Goal: Task Accomplishment & Management: Manage account settings

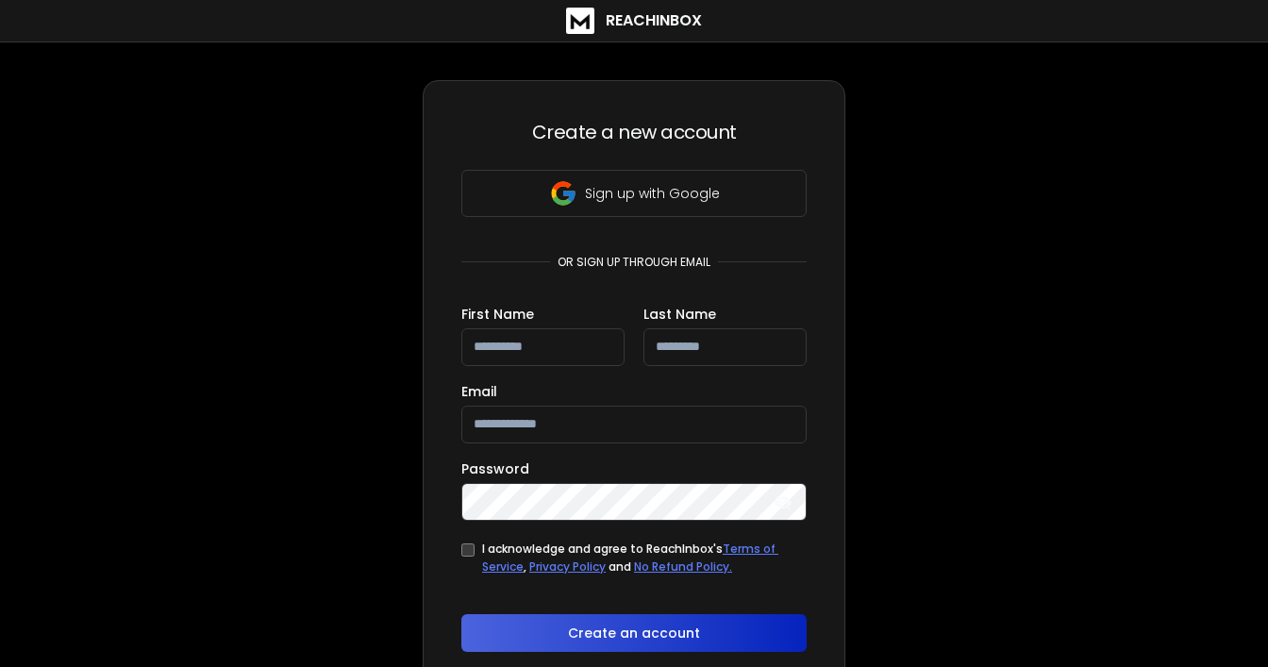
click at [532, 355] on input "text" at bounding box center [542, 347] width 163 height 38
type input "********"
type input "*****"
type input "**********"
click at [780, 503] on icon at bounding box center [782, 502] width 17 height 17
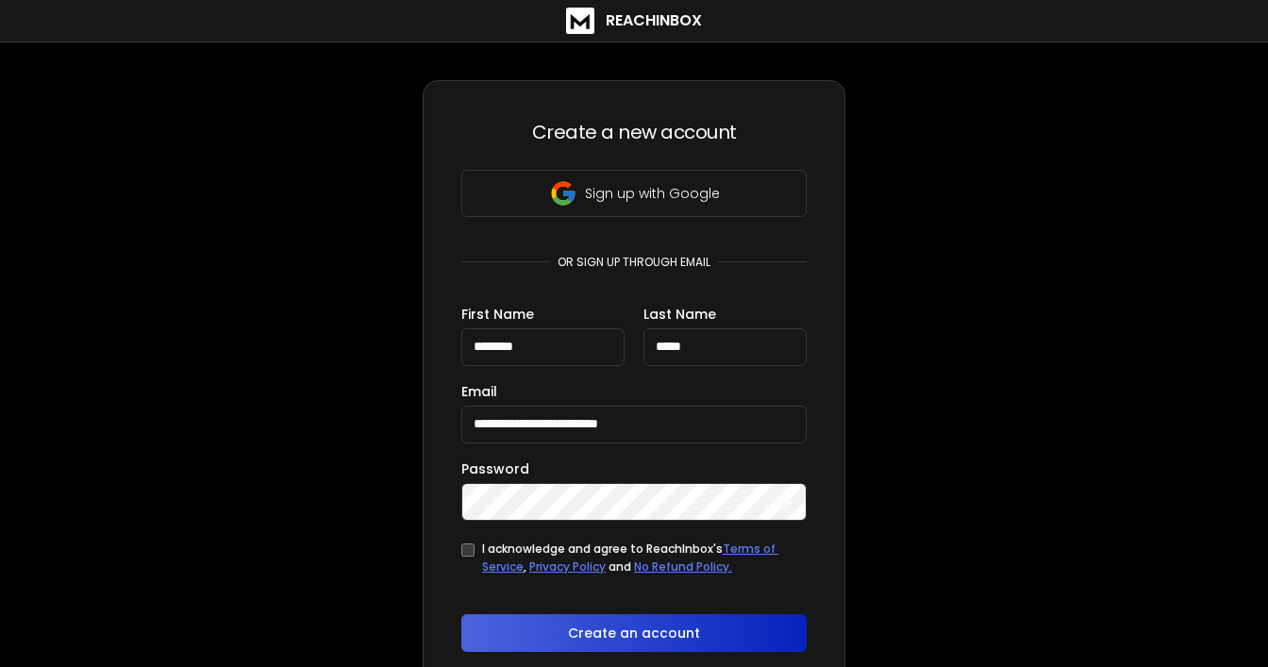
click at [546, 632] on button "Create an account" at bounding box center [633, 633] width 345 height 38
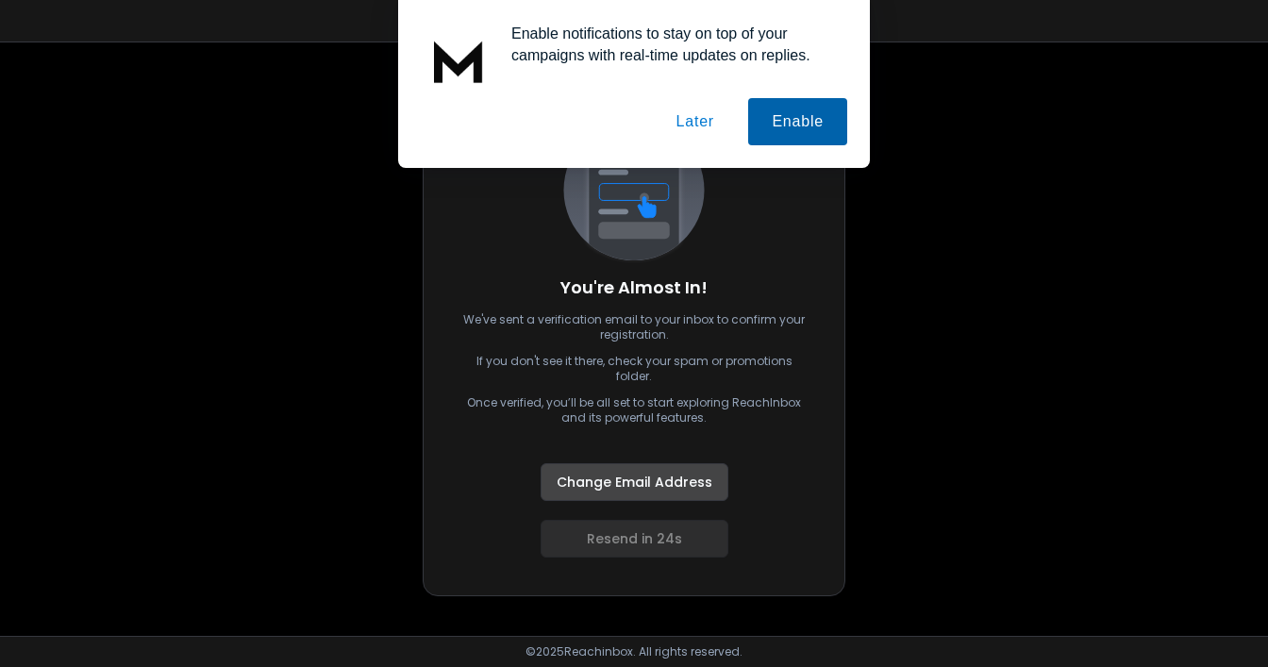
click at [817, 125] on button "Enable" at bounding box center [797, 121] width 99 height 47
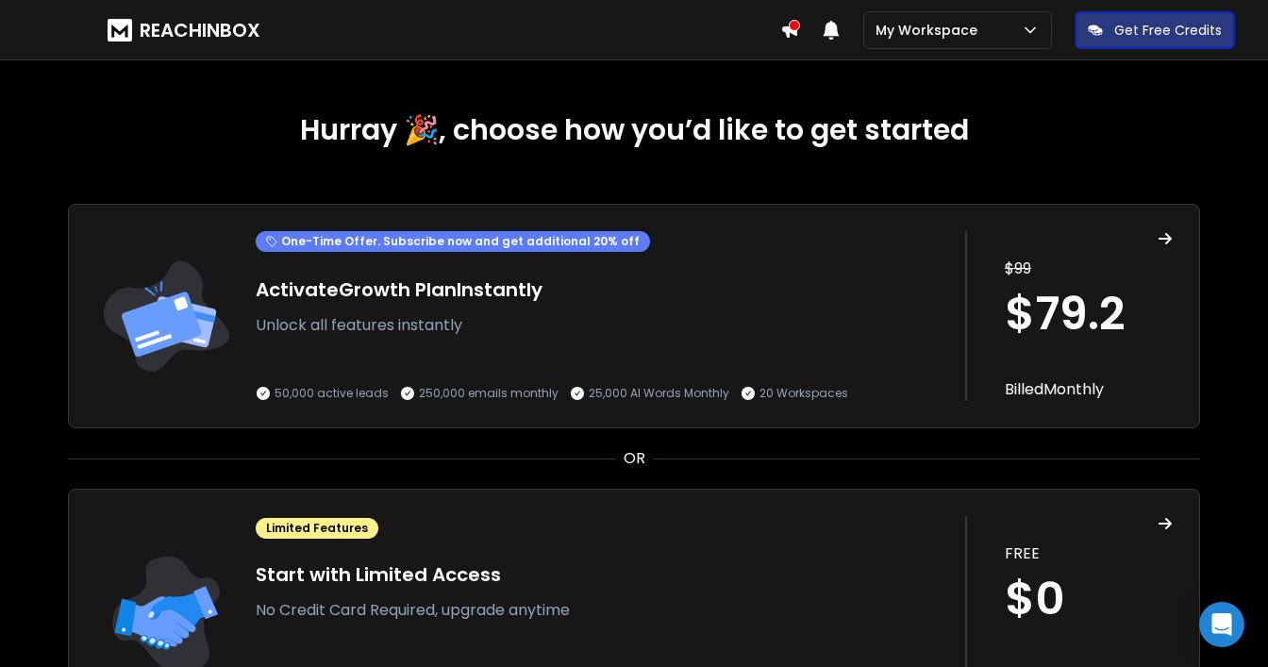
click at [17, 439] on div "Hurray 🎉, choose how you’d like to get started One-Time Offer. Subscribe now an…" at bounding box center [634, 369] width 1268 height 739
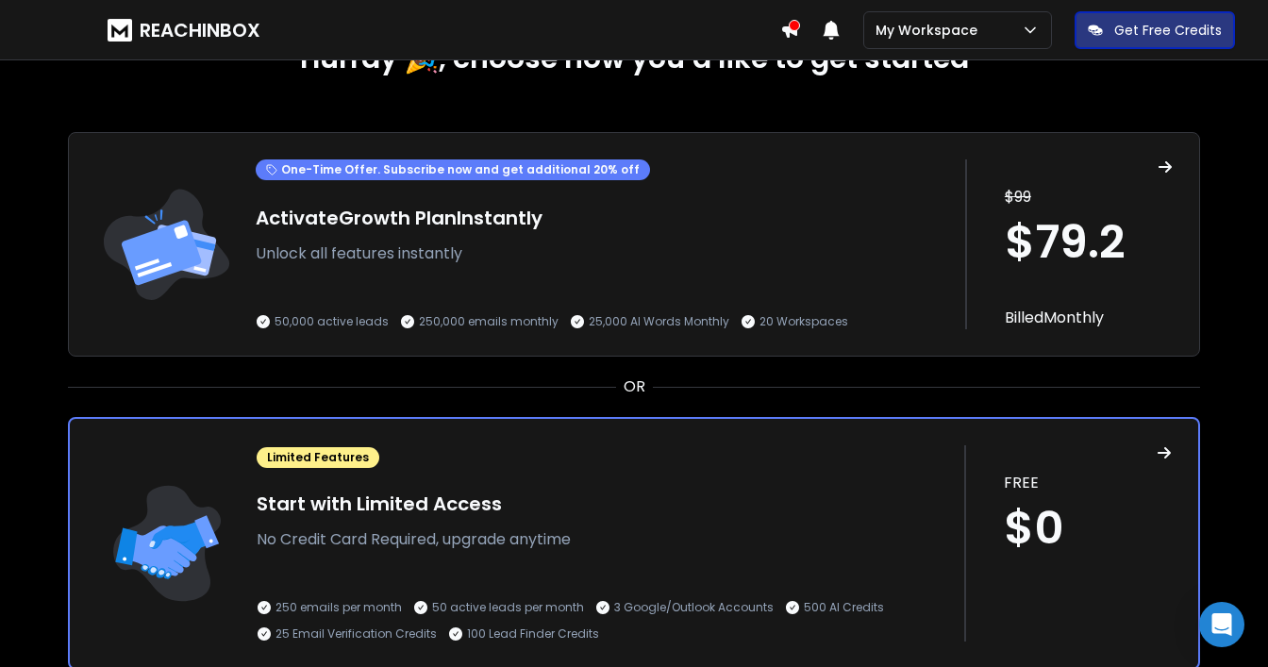
click at [667, 534] on p "No Credit Card Required, upgrade anytime" at bounding box center [601, 539] width 688 height 23
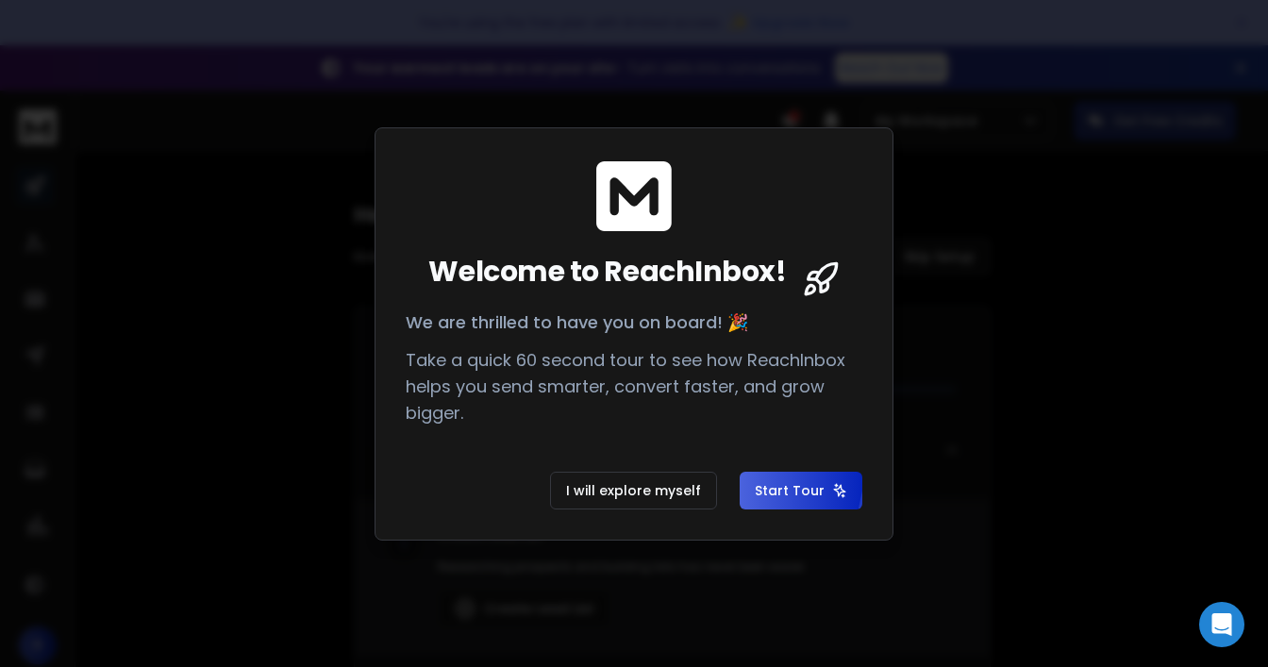
click at [809, 490] on span "Start Tour" at bounding box center [800, 490] width 92 height 19
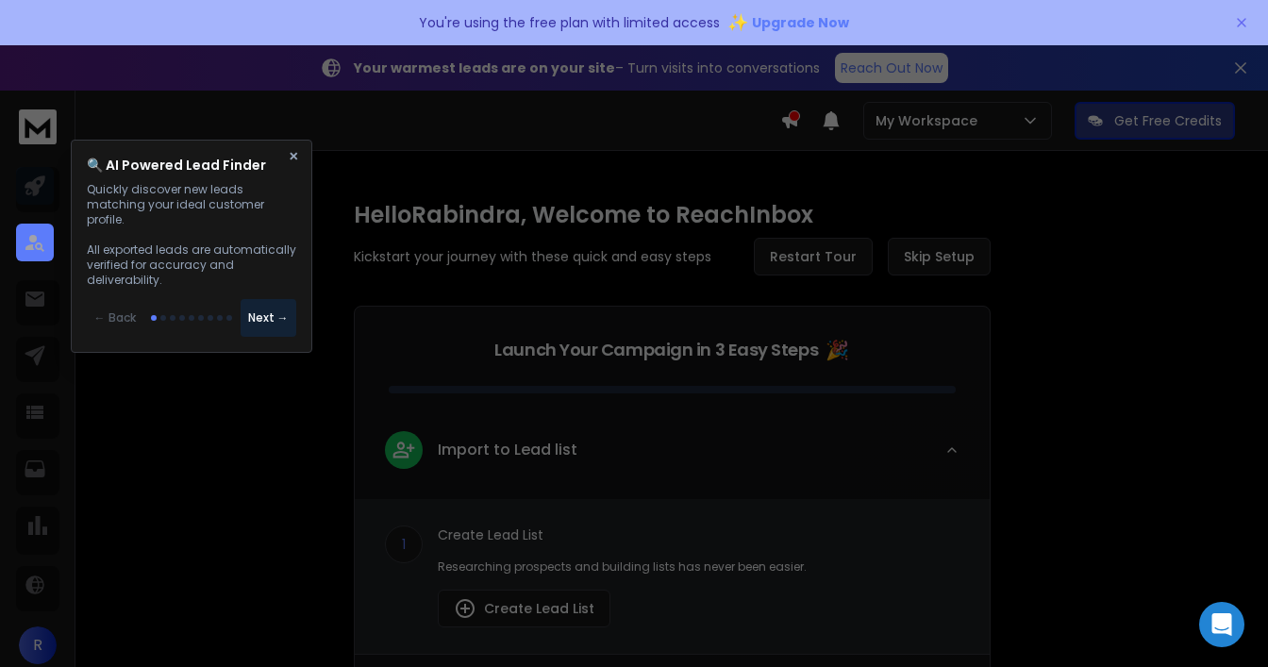
click at [264, 321] on button "Next →" at bounding box center [268, 318] width 56 height 38
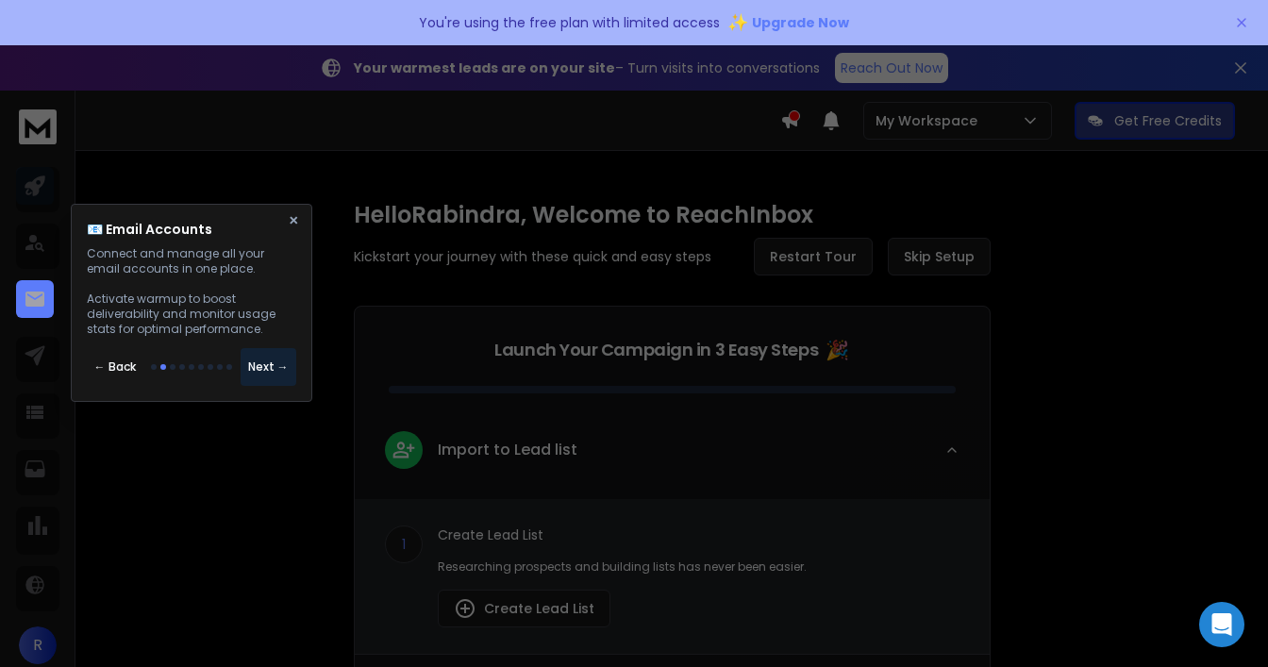
click at [266, 372] on button "Next →" at bounding box center [268, 367] width 56 height 38
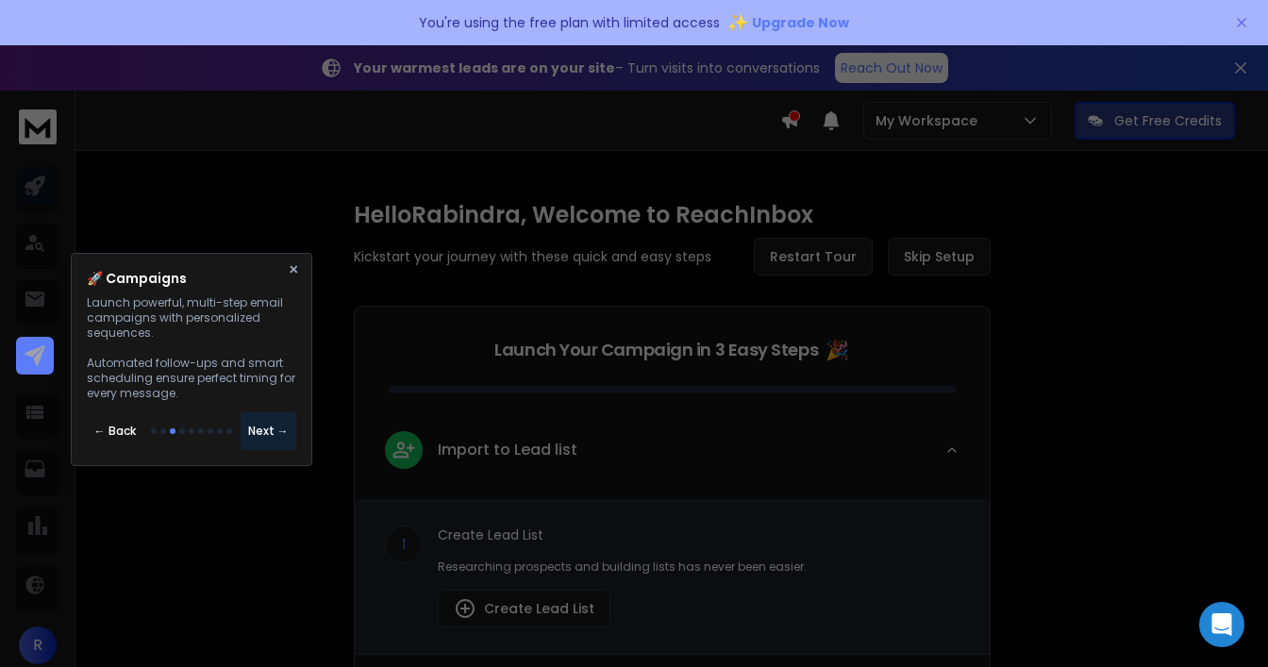
click at [264, 432] on button "Next →" at bounding box center [268, 431] width 56 height 38
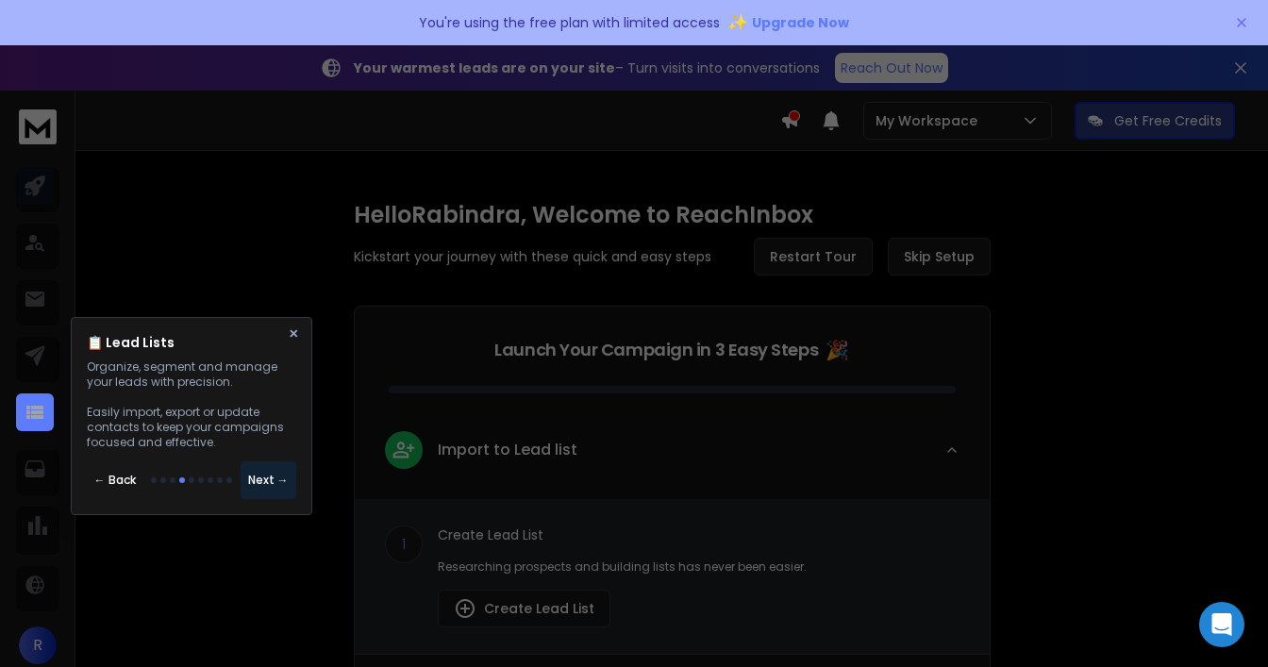
click at [263, 483] on button "Next →" at bounding box center [268, 480] width 56 height 38
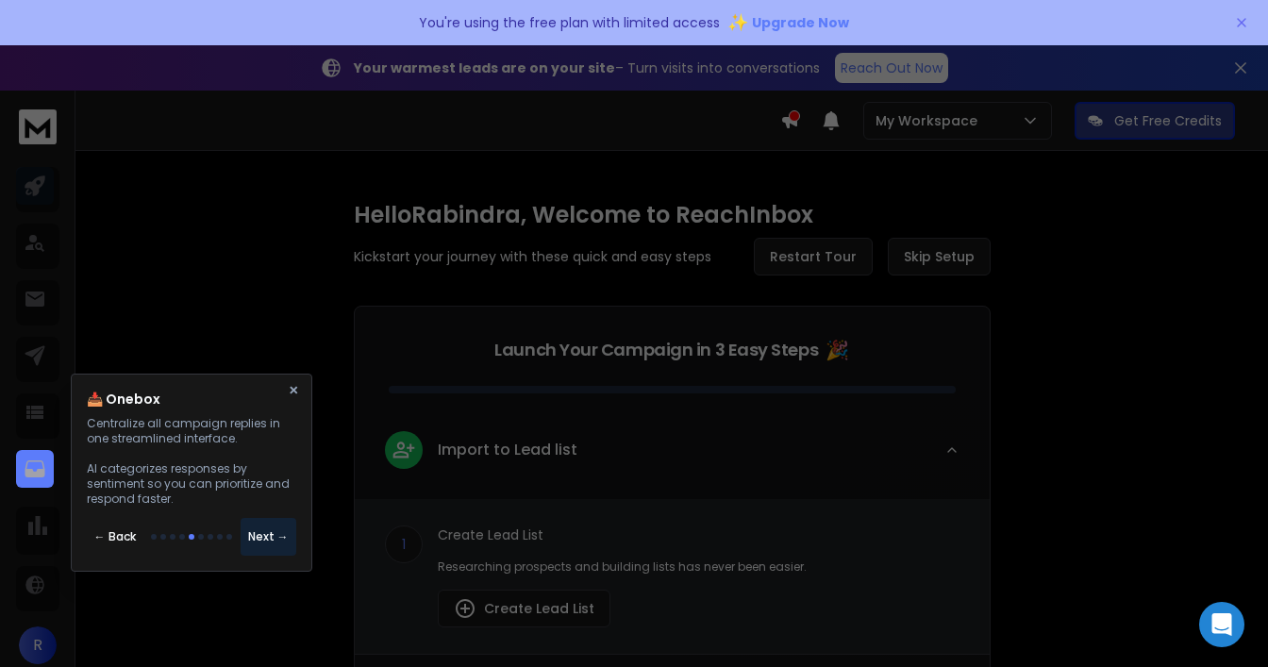
click at [258, 538] on button "Next →" at bounding box center [268, 537] width 56 height 38
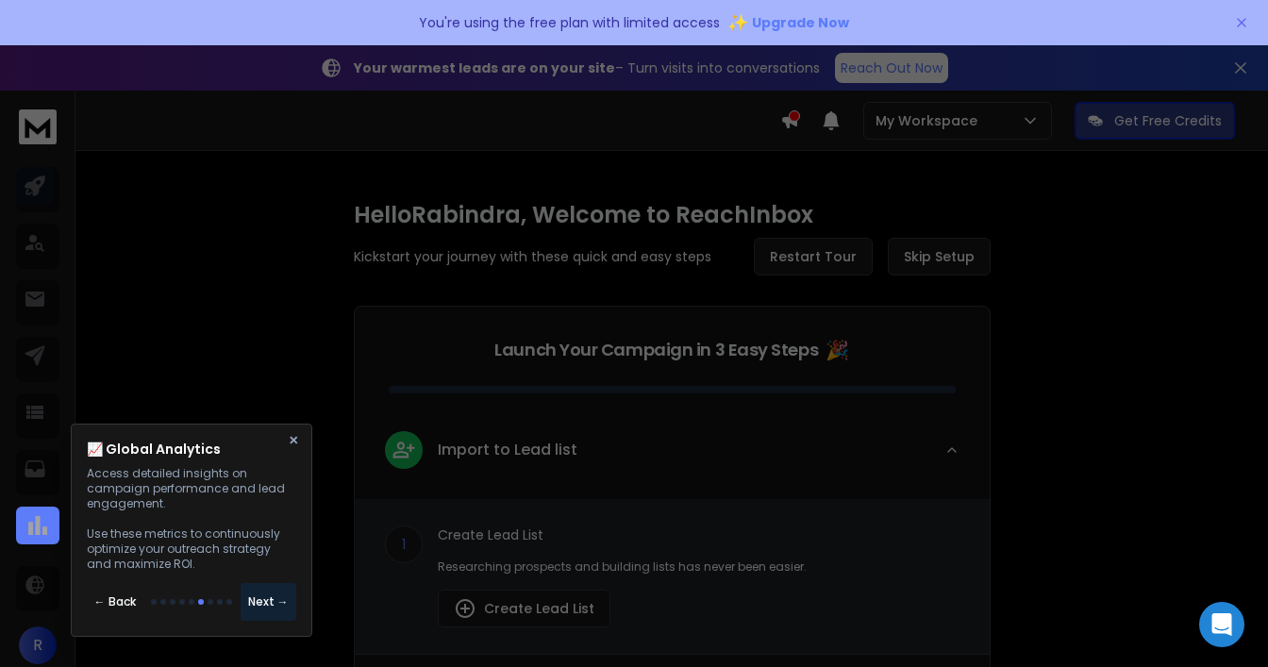
click at [259, 604] on button "Next →" at bounding box center [268, 602] width 56 height 38
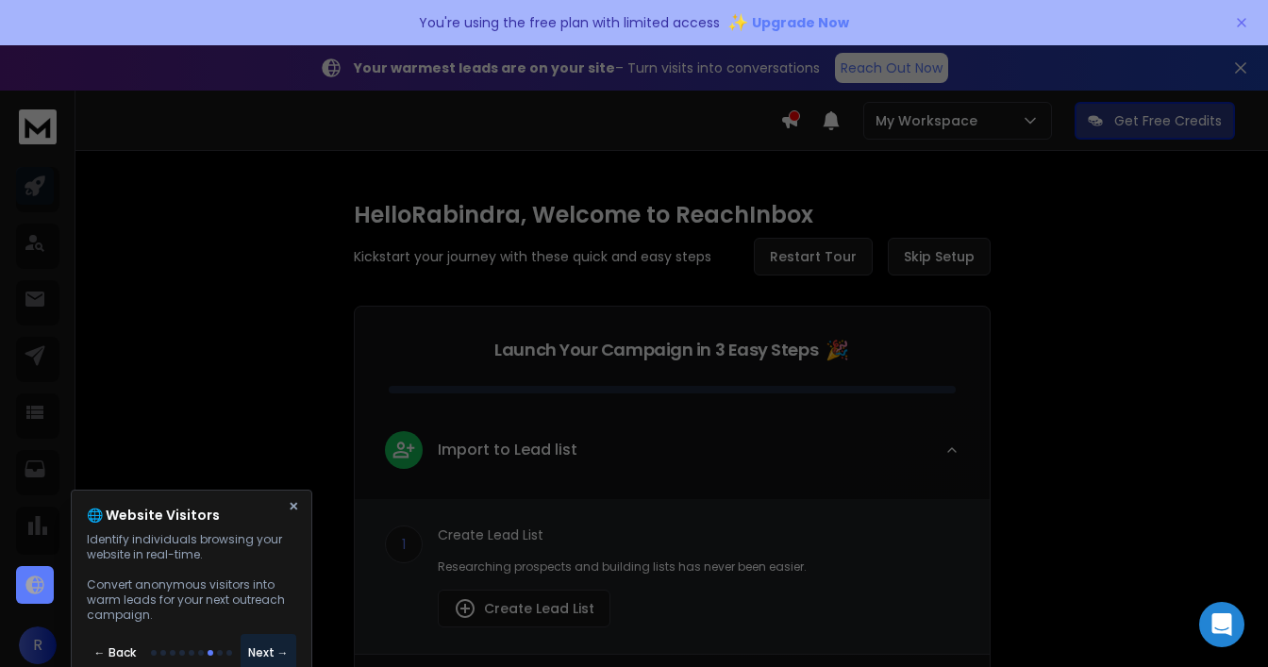
click at [260, 652] on button "Next →" at bounding box center [268, 653] width 56 height 38
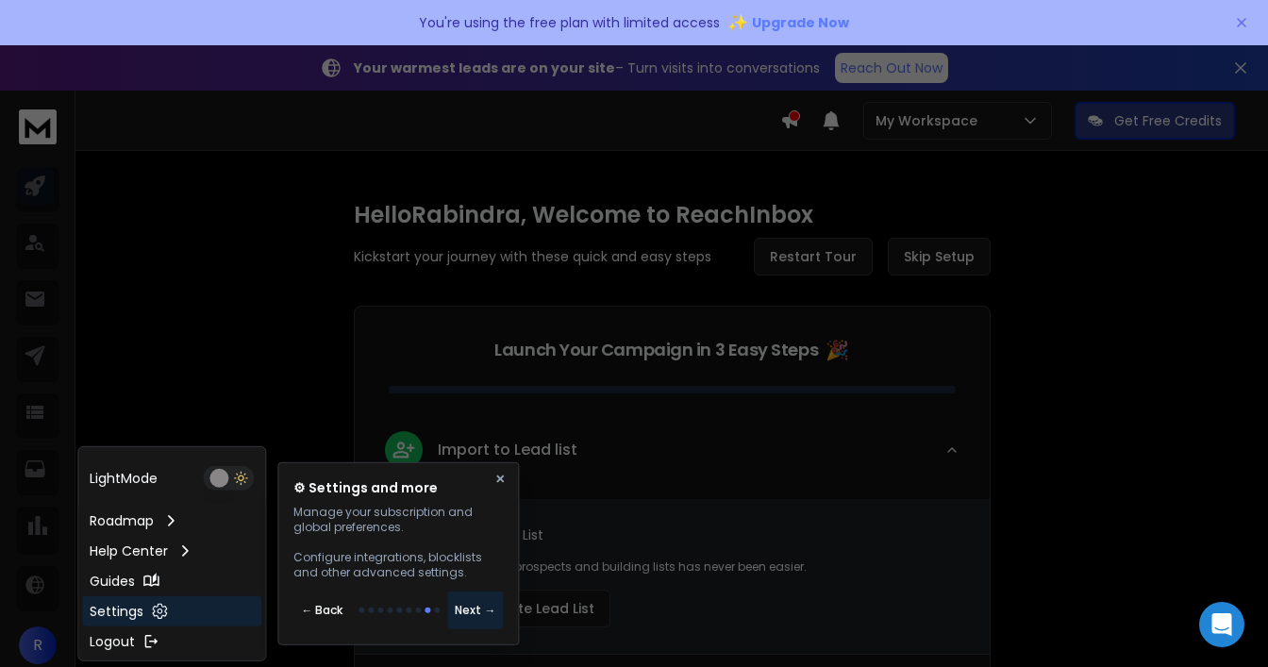
click at [474, 615] on button "Next →" at bounding box center [475, 610] width 56 height 38
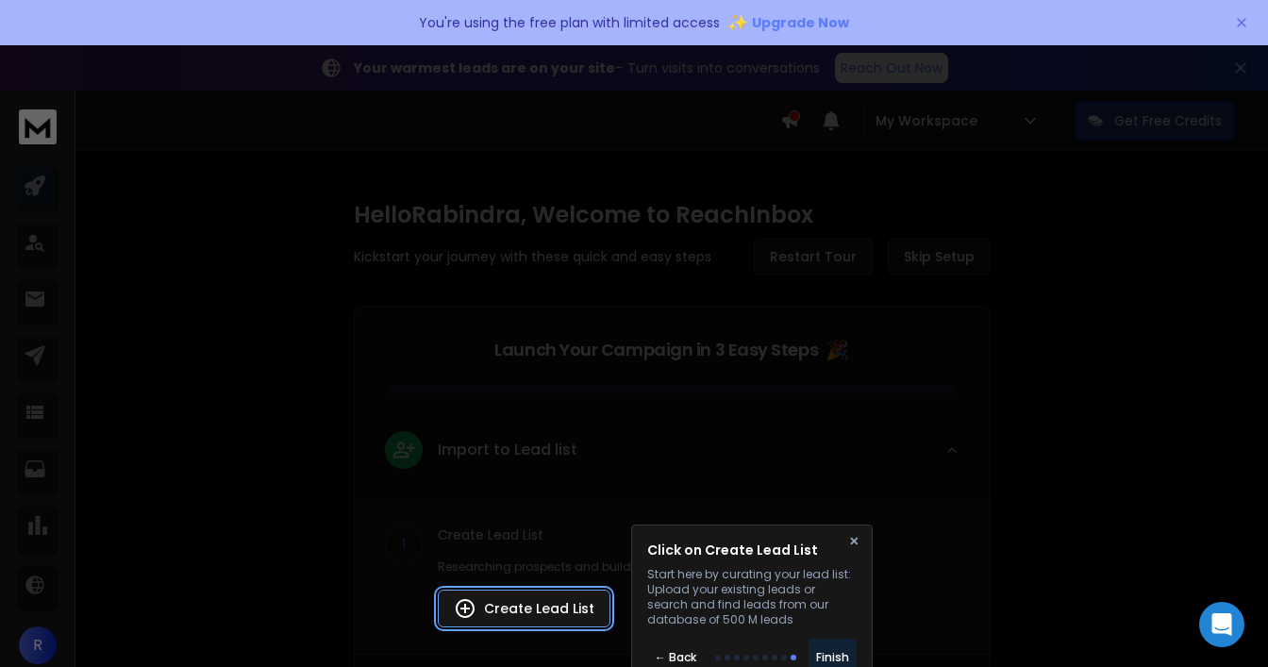
click at [831, 656] on button "Finish" at bounding box center [832, 657] width 48 height 38
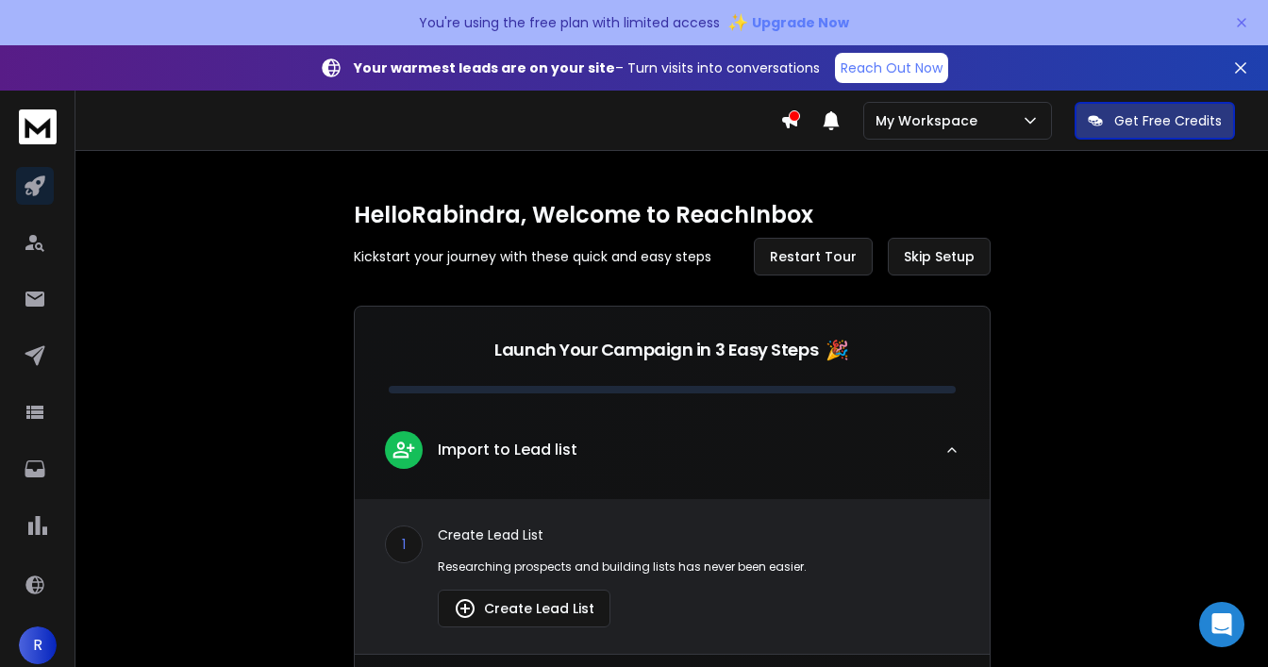
scroll to position [249, 0]
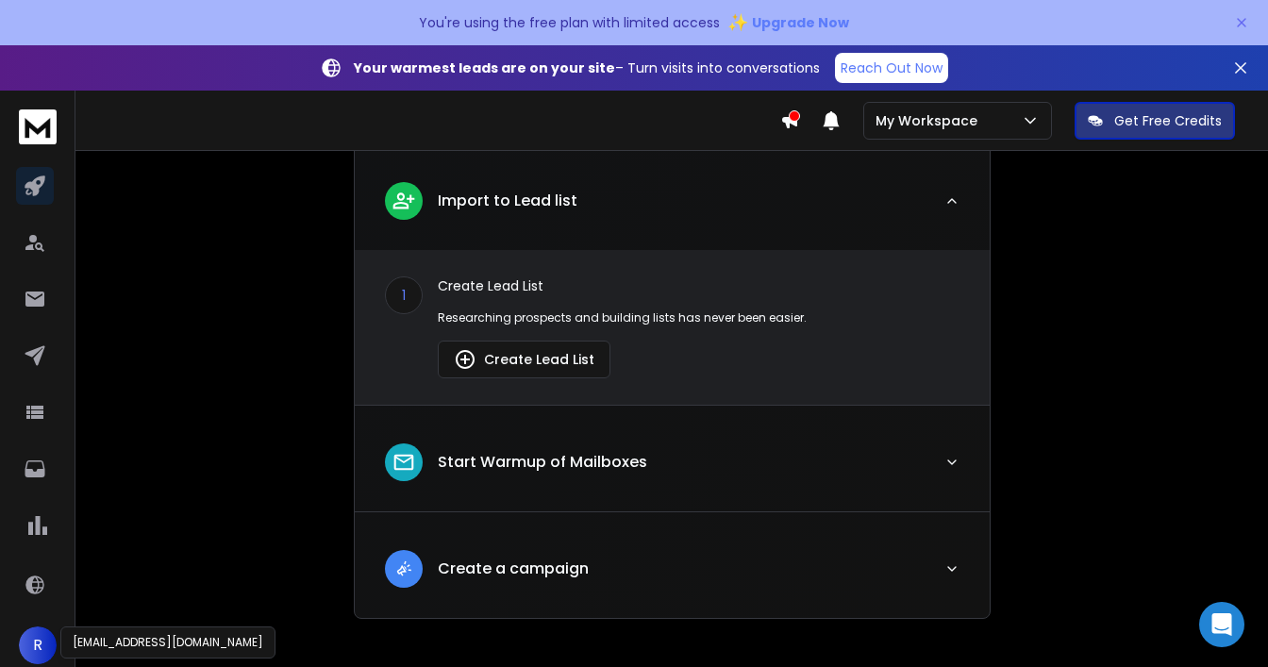
click at [39, 638] on span "R" at bounding box center [38, 645] width 38 height 38
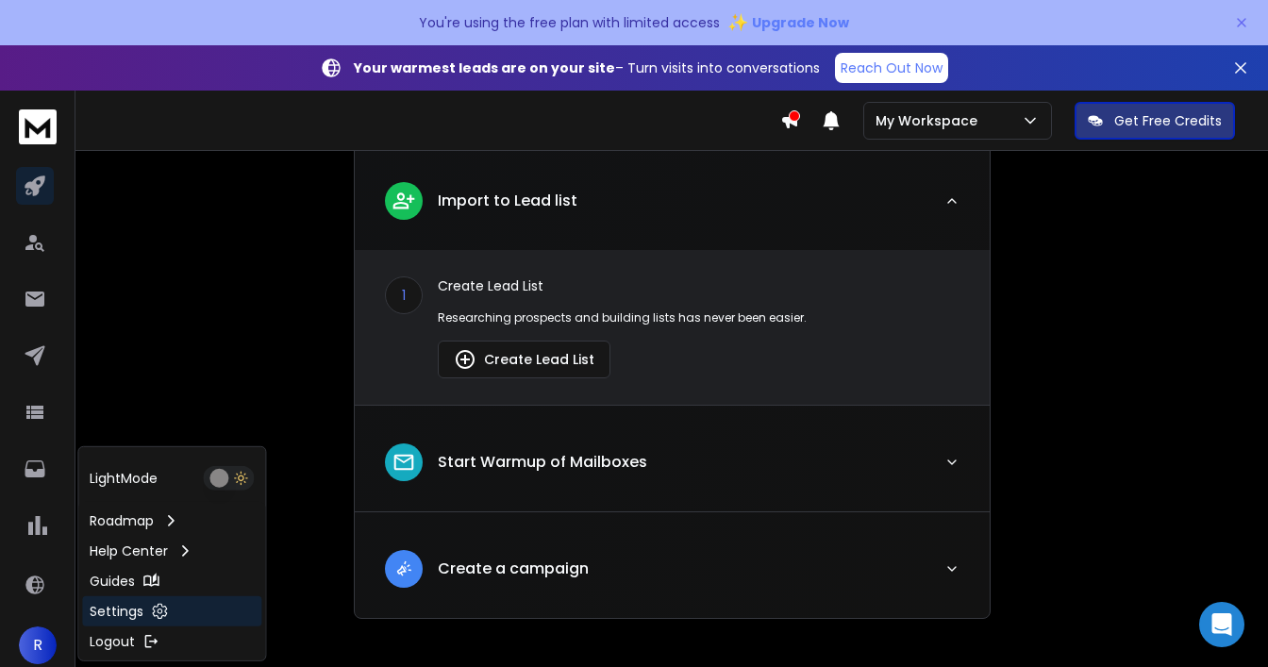
click at [126, 619] on p "Settings" at bounding box center [117, 611] width 54 height 19
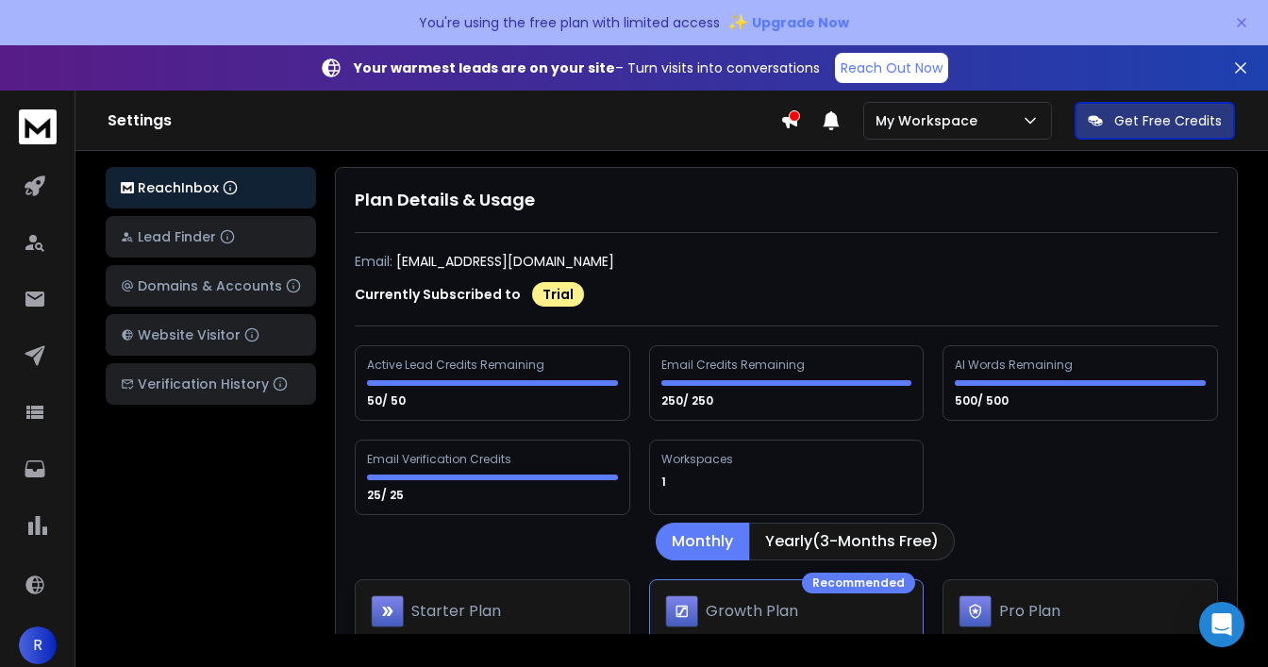
click at [240, 491] on div "ReachInbox Lead Finder Domains & Accounts Website Visitor Verification History …" at bounding box center [672, 391] width 1132 height 486
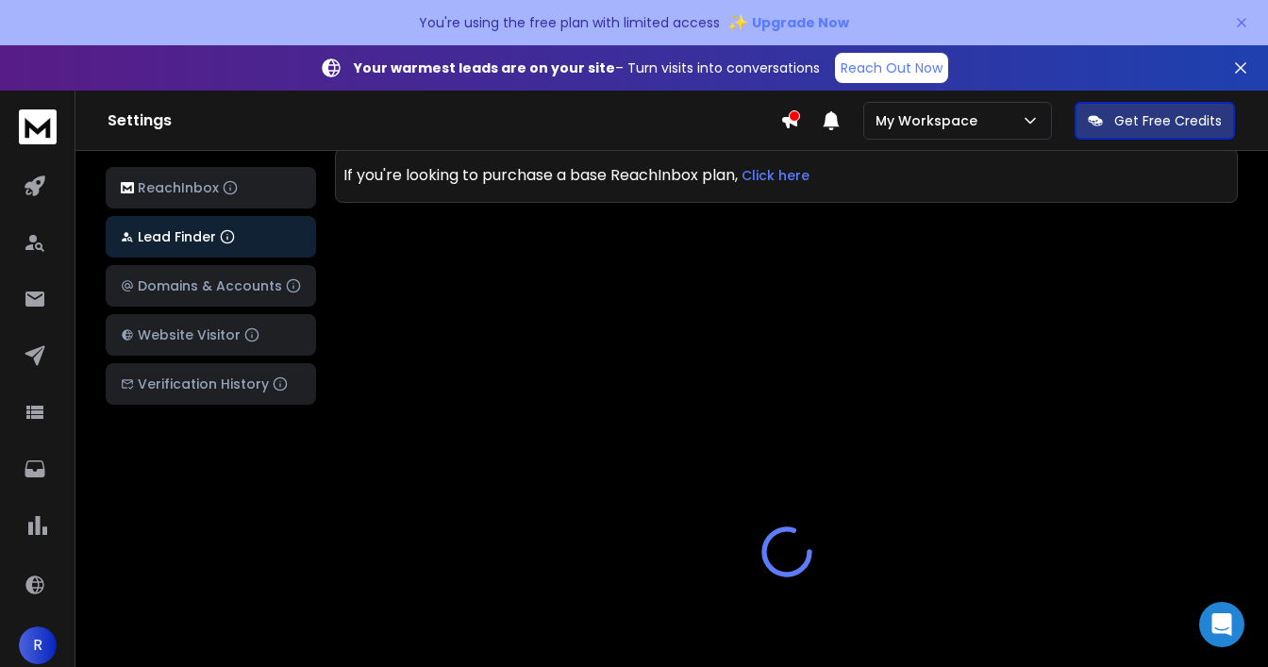
click at [174, 236] on button "Lead Finder" at bounding box center [211, 236] width 210 height 41
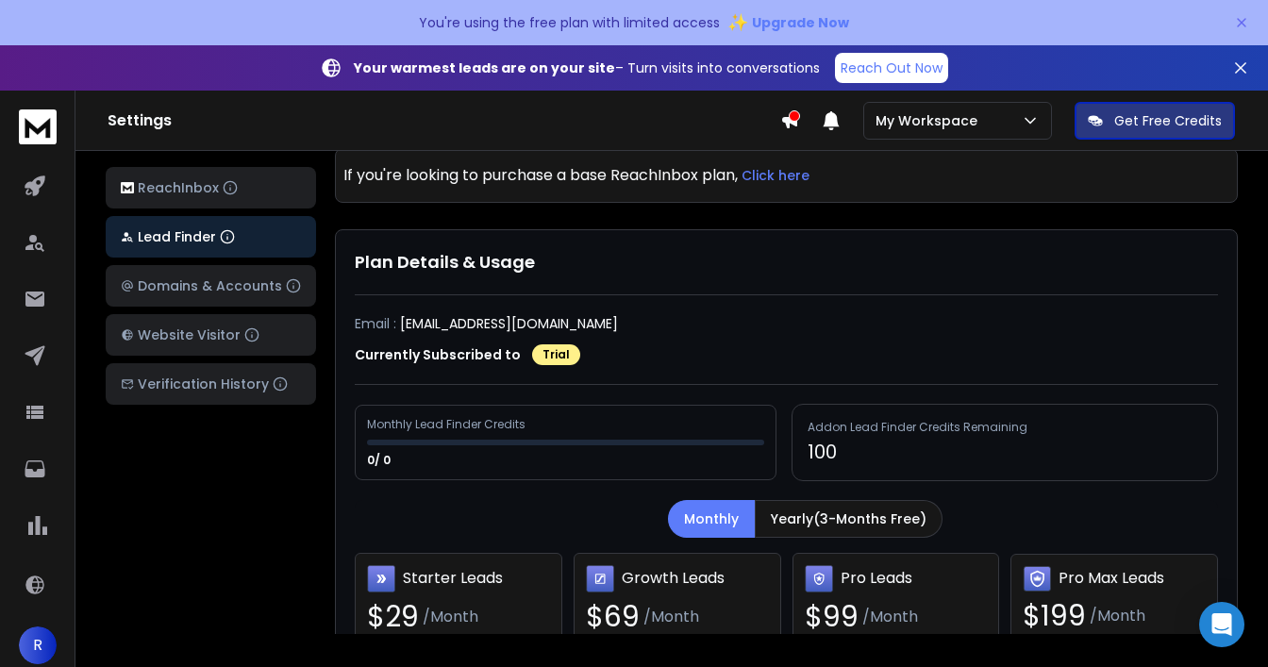
click at [165, 500] on div "ReachInbox Lead Finder Domains & Accounts Website Visitor Verification History …" at bounding box center [672, 391] width 1132 height 486
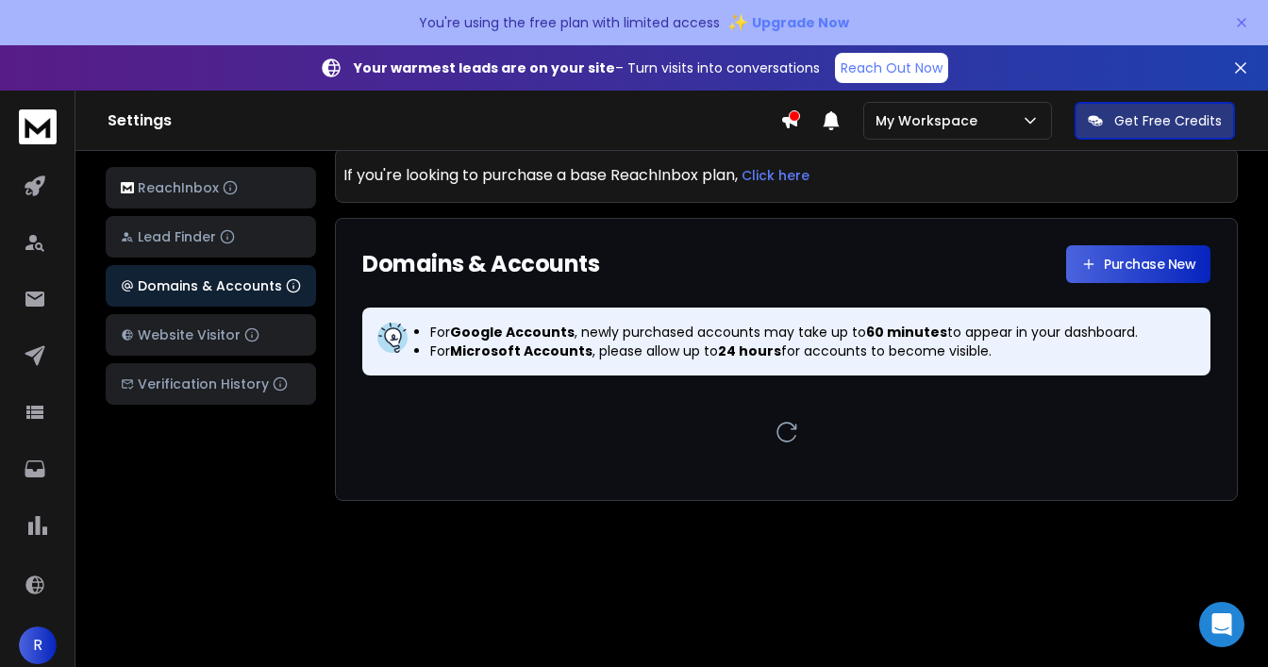
click at [174, 294] on button "Domains & Accounts" at bounding box center [211, 285] width 210 height 41
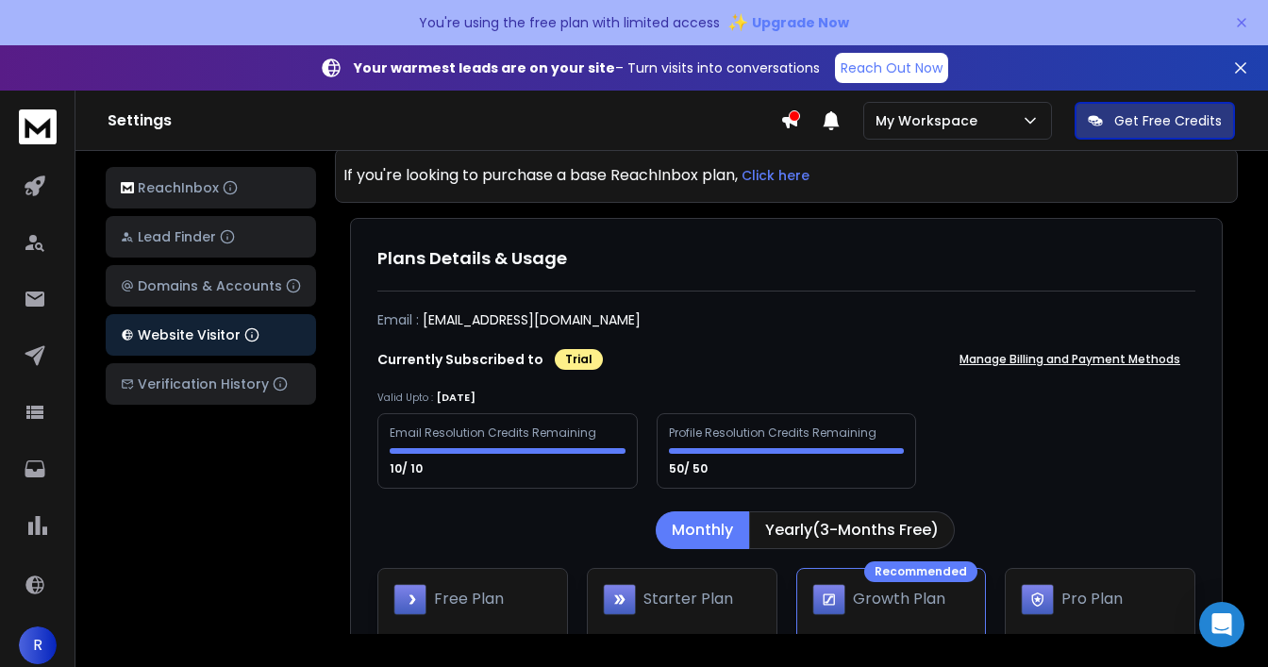
click at [175, 334] on button "Website Visitor" at bounding box center [211, 334] width 210 height 41
click at [143, 532] on div "ReachInbox Lead Finder Domains & Accounts Website Visitor Verification History …" at bounding box center [672, 391] width 1132 height 486
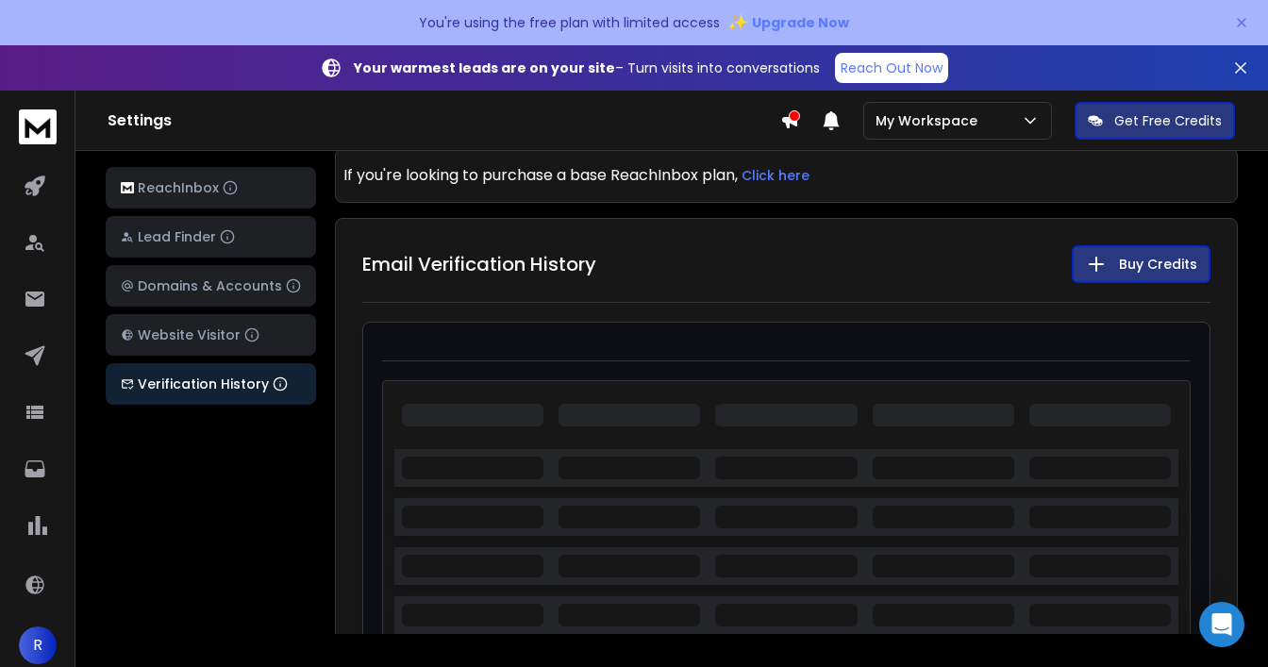
click at [190, 387] on button "Verification History" at bounding box center [211, 383] width 210 height 41
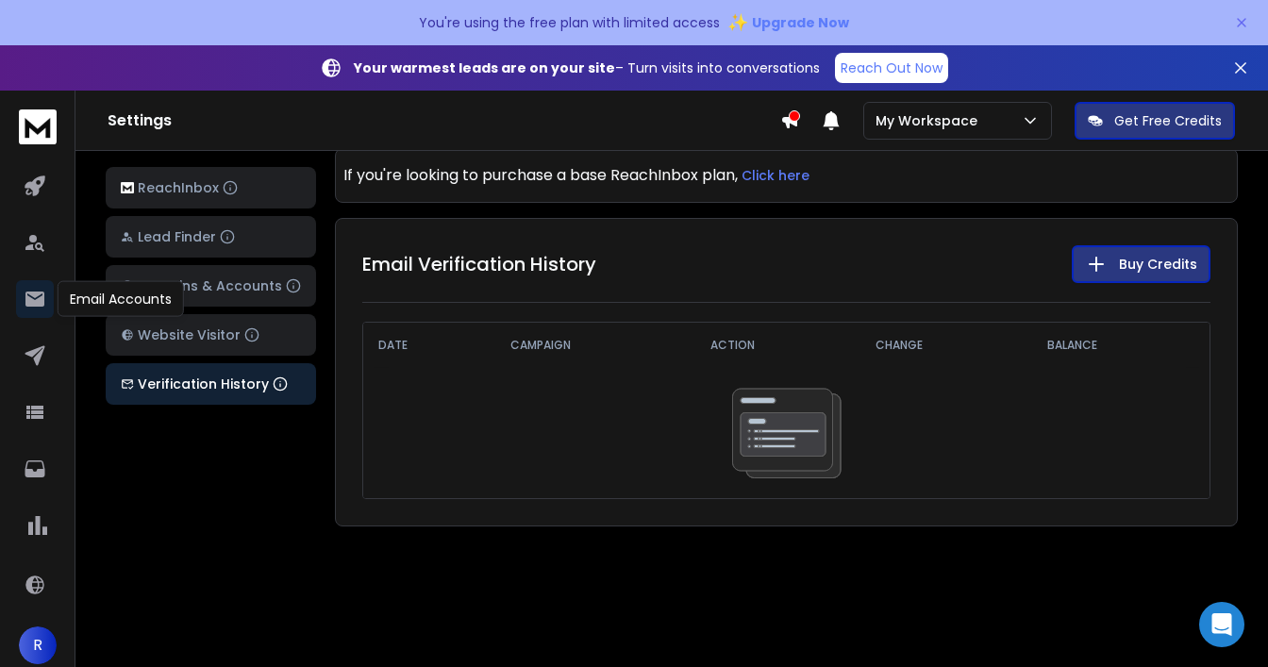
click at [36, 296] on icon at bounding box center [34, 298] width 19 height 15
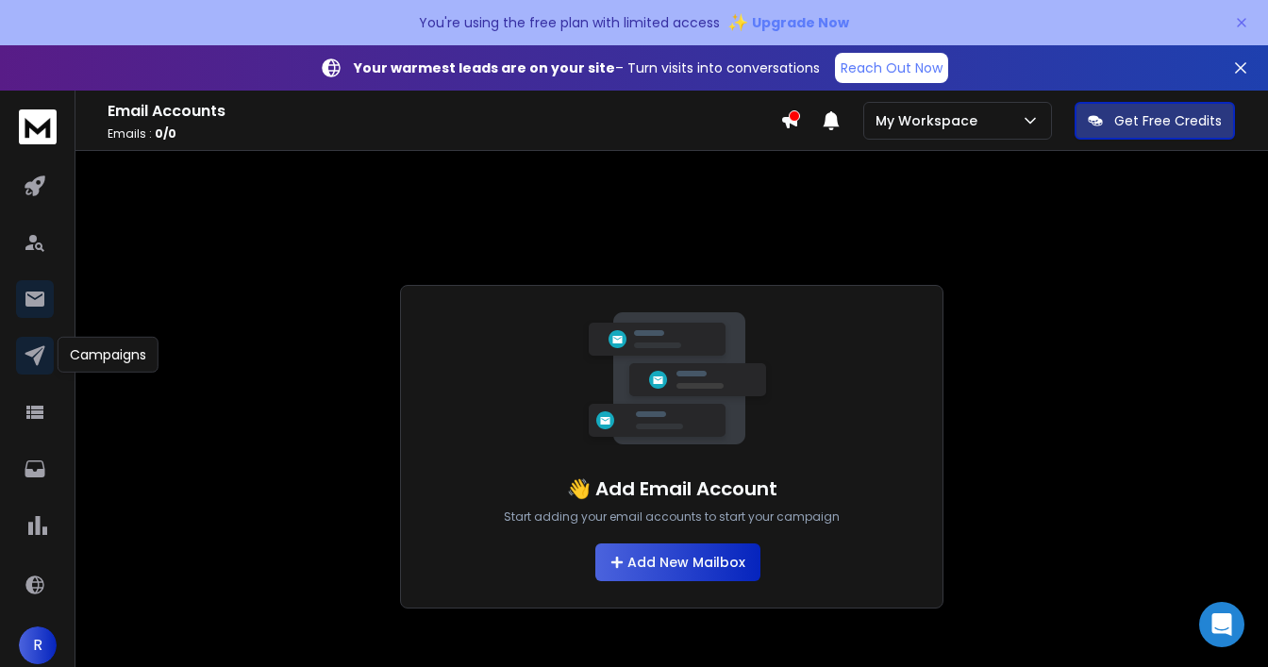
click at [39, 348] on icon at bounding box center [35, 355] width 20 height 20
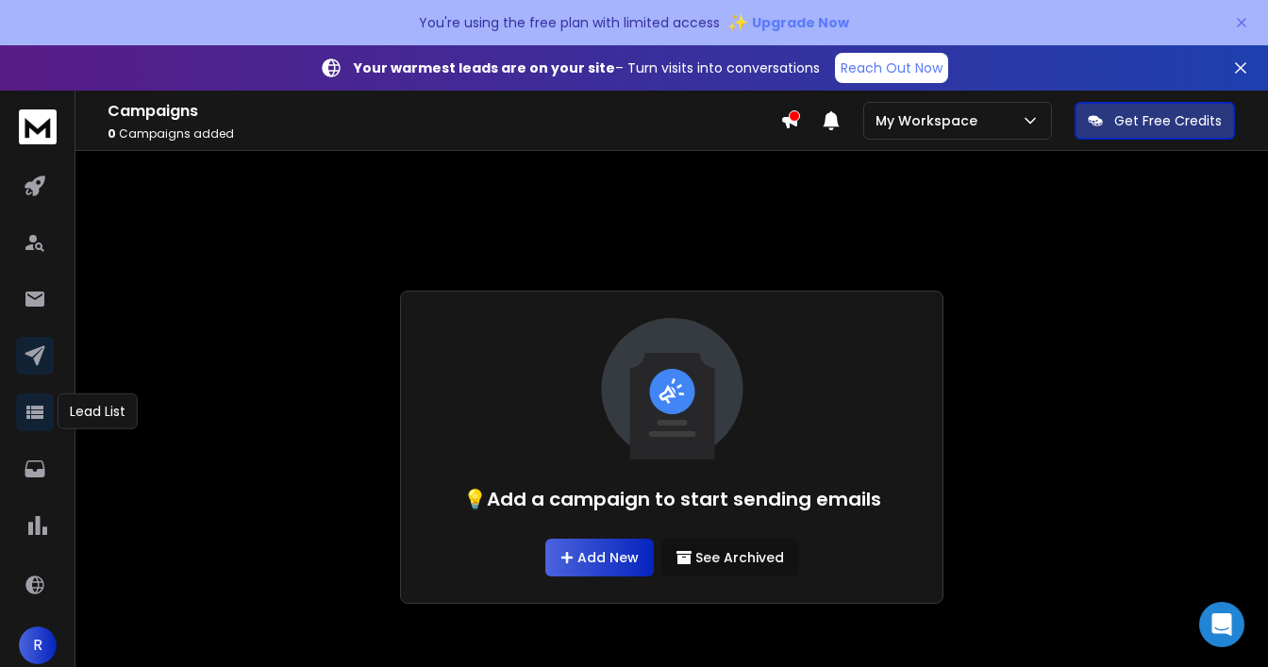
click at [36, 409] on icon at bounding box center [34, 412] width 17 height 13
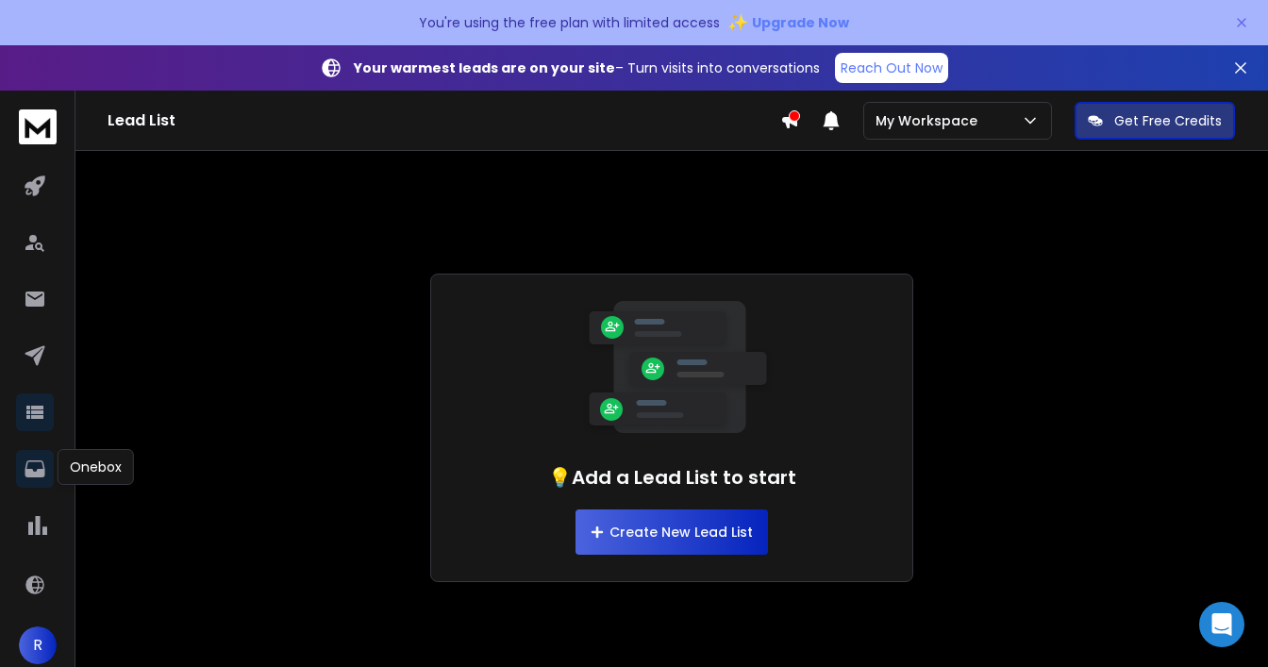
click at [40, 466] on icon at bounding box center [35, 468] width 23 height 23
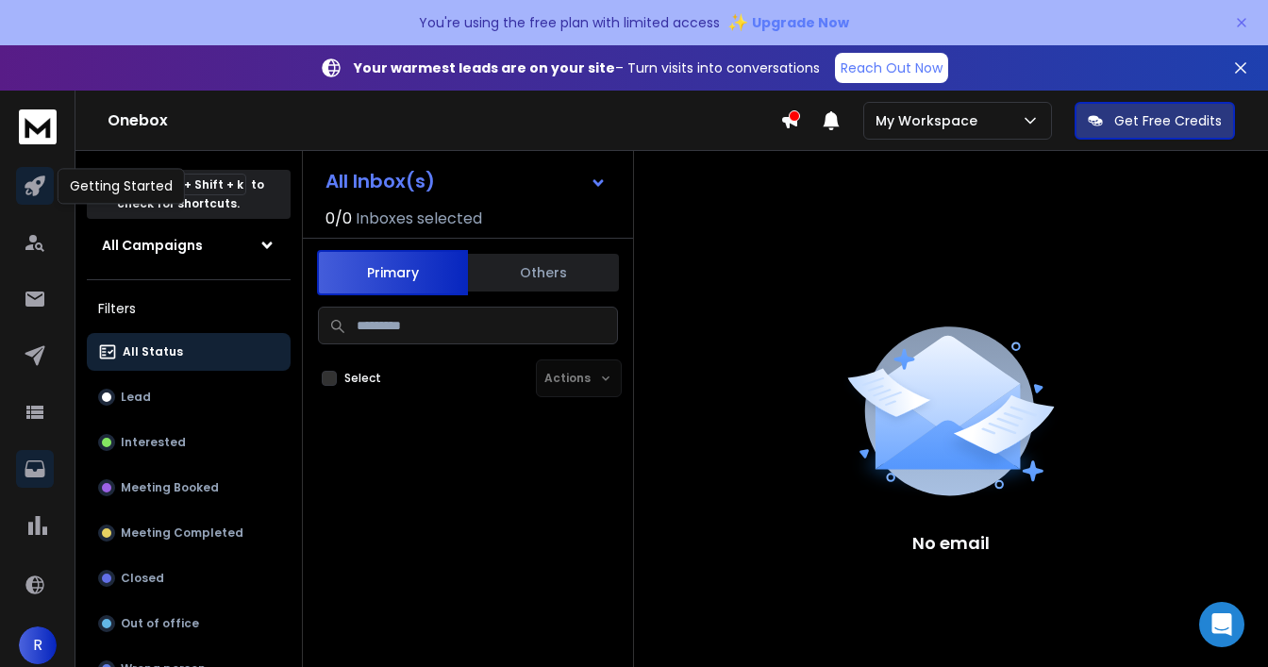
click at [38, 181] on icon at bounding box center [35, 185] width 23 height 23
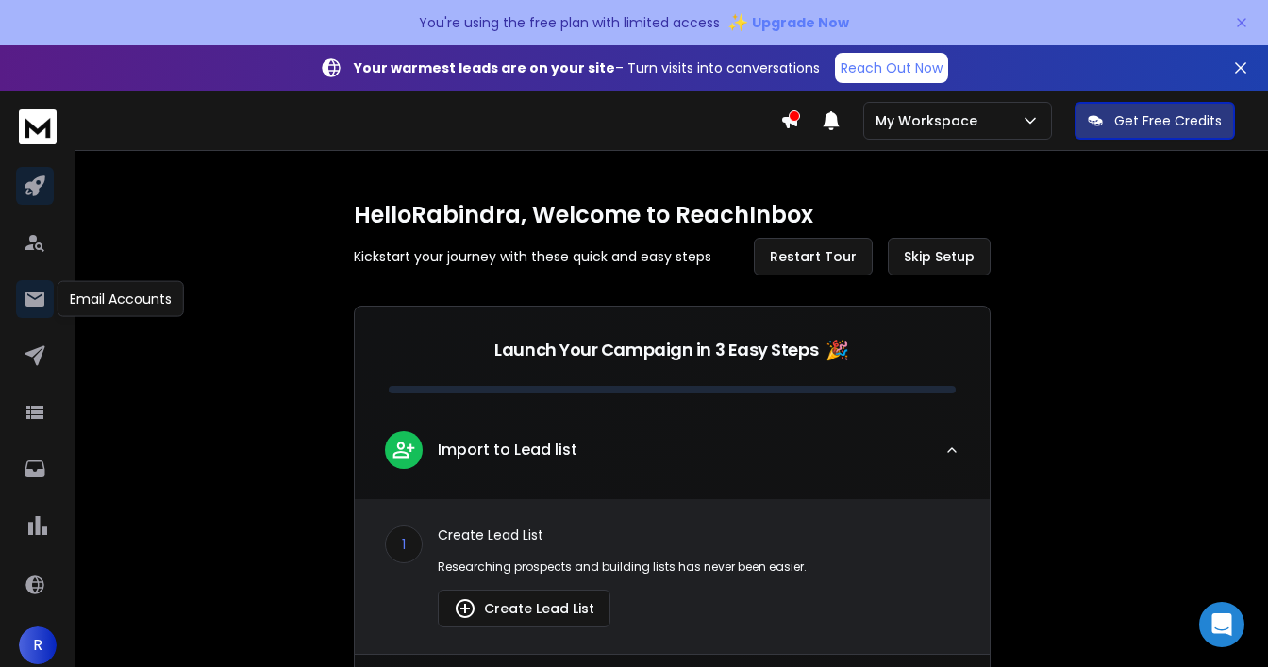
click at [32, 298] on icon at bounding box center [34, 298] width 19 height 15
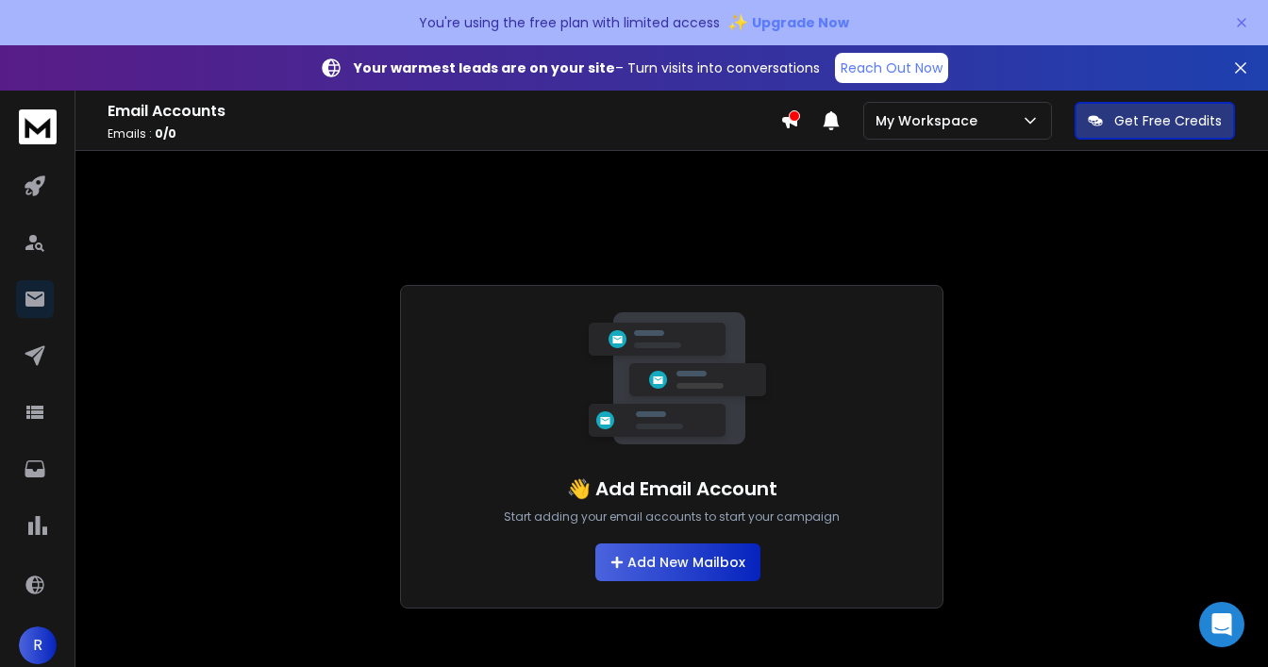
click at [651, 562] on button "Add New Mailbox" at bounding box center [677, 562] width 165 height 38
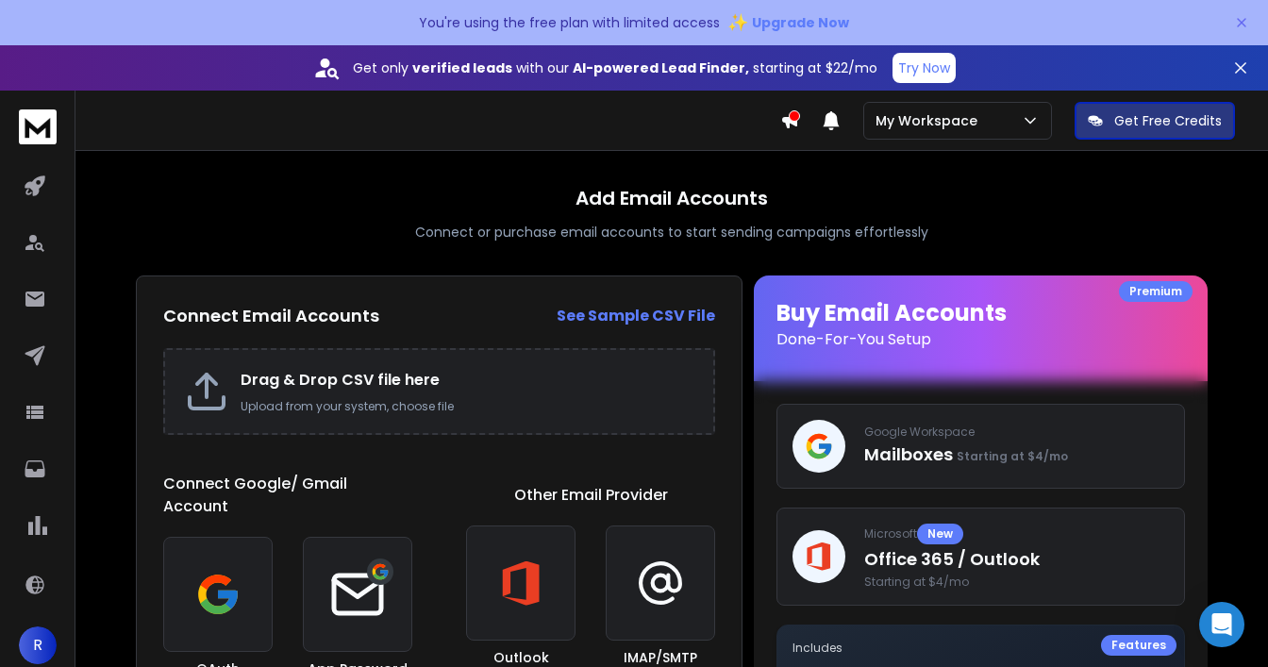
click at [107, 559] on div "Connect Email Accounts See Sample CSV File Drag & Drop CSV file here Upload fro…" at bounding box center [671, 550] width 1192 height 551
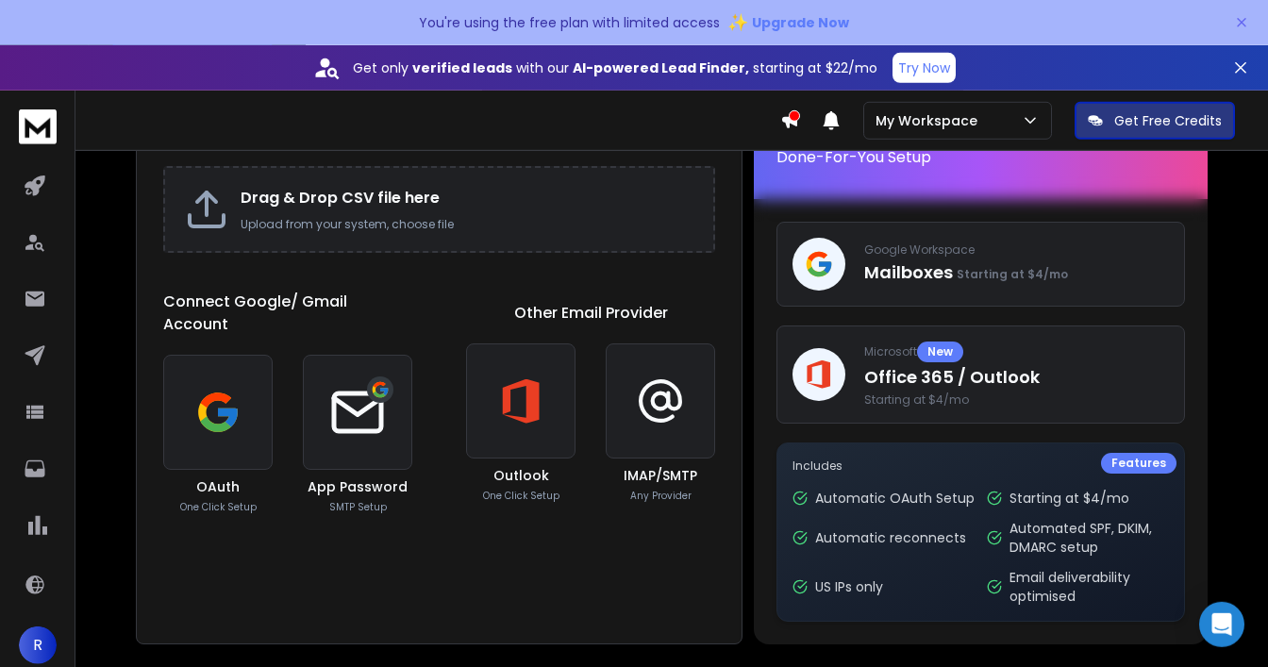
scroll to position [195, 0]
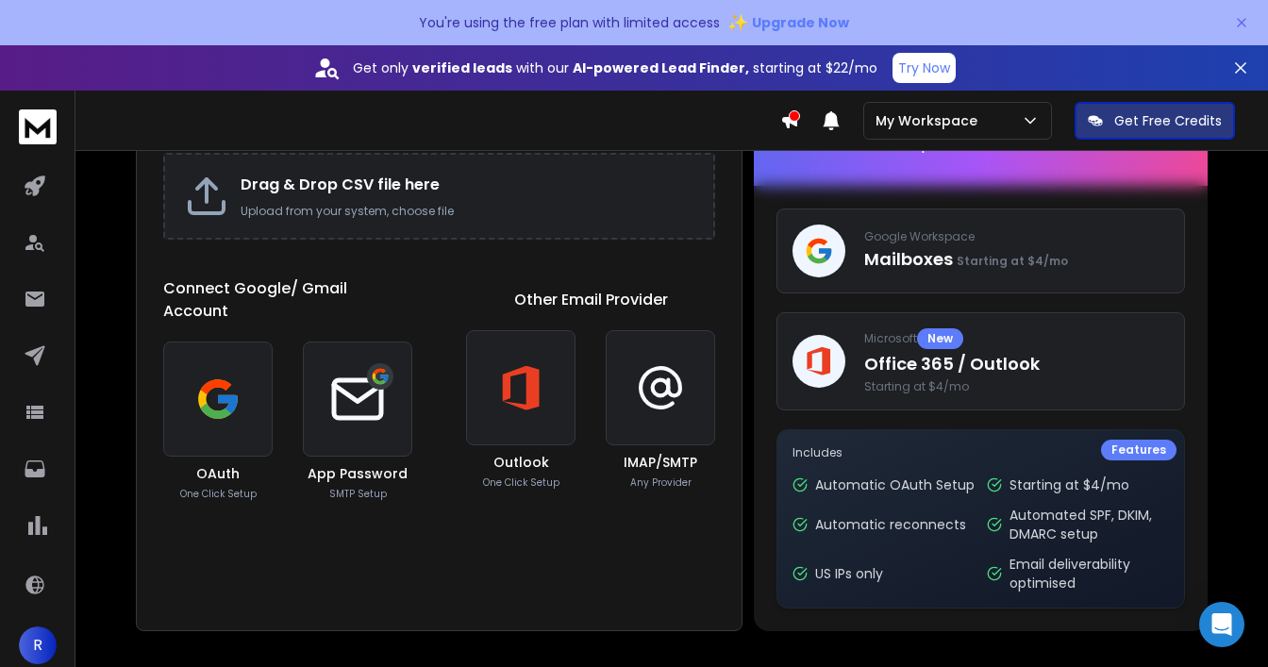
click at [655, 406] on div at bounding box center [659, 387] width 109 height 115
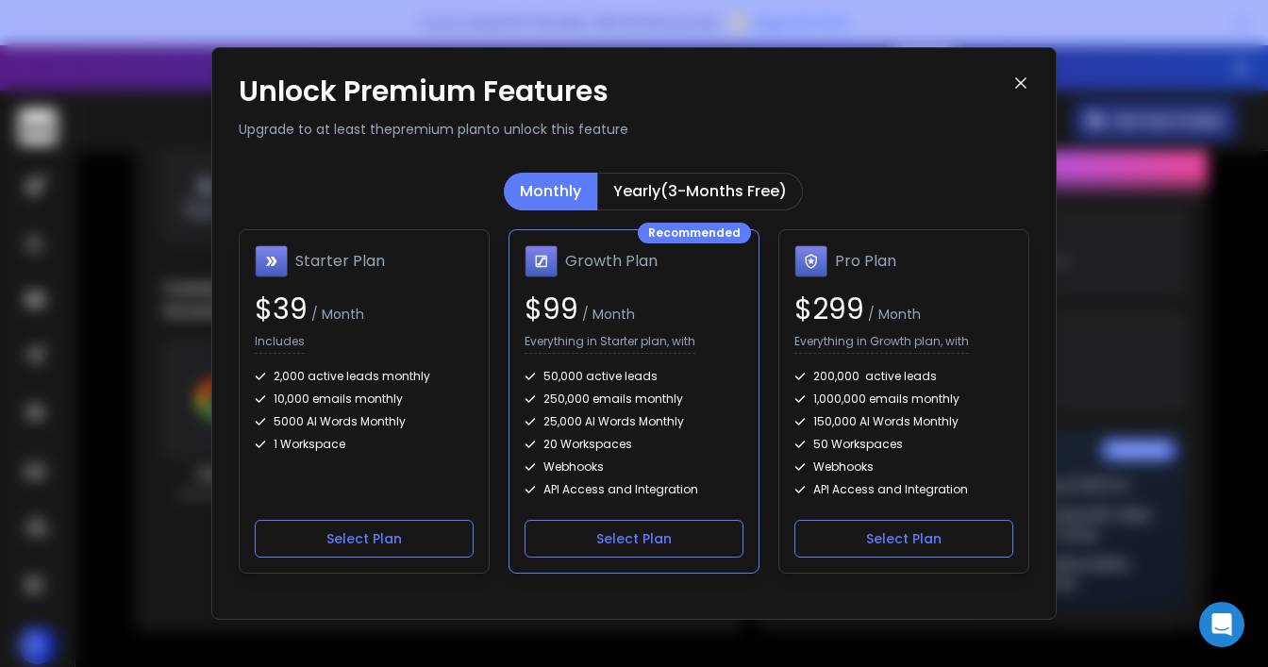
click at [1019, 83] on icon at bounding box center [1020, 83] width 17 height 17
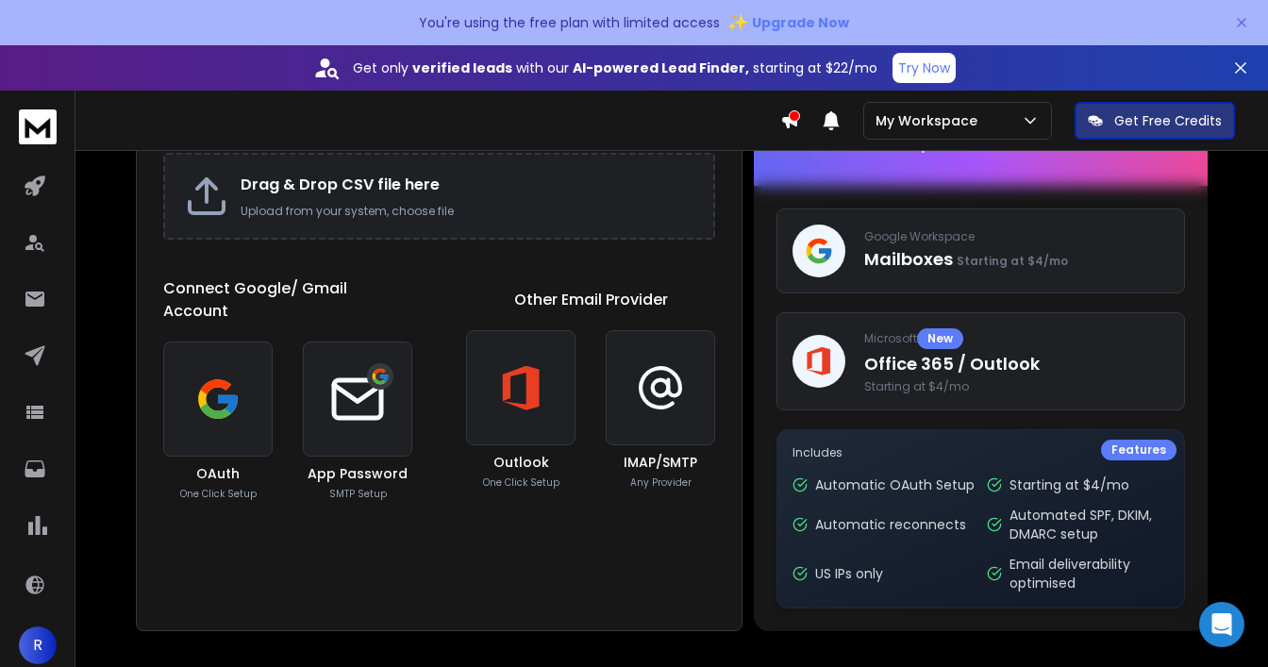
click at [655, 404] on div at bounding box center [659, 387] width 109 height 115
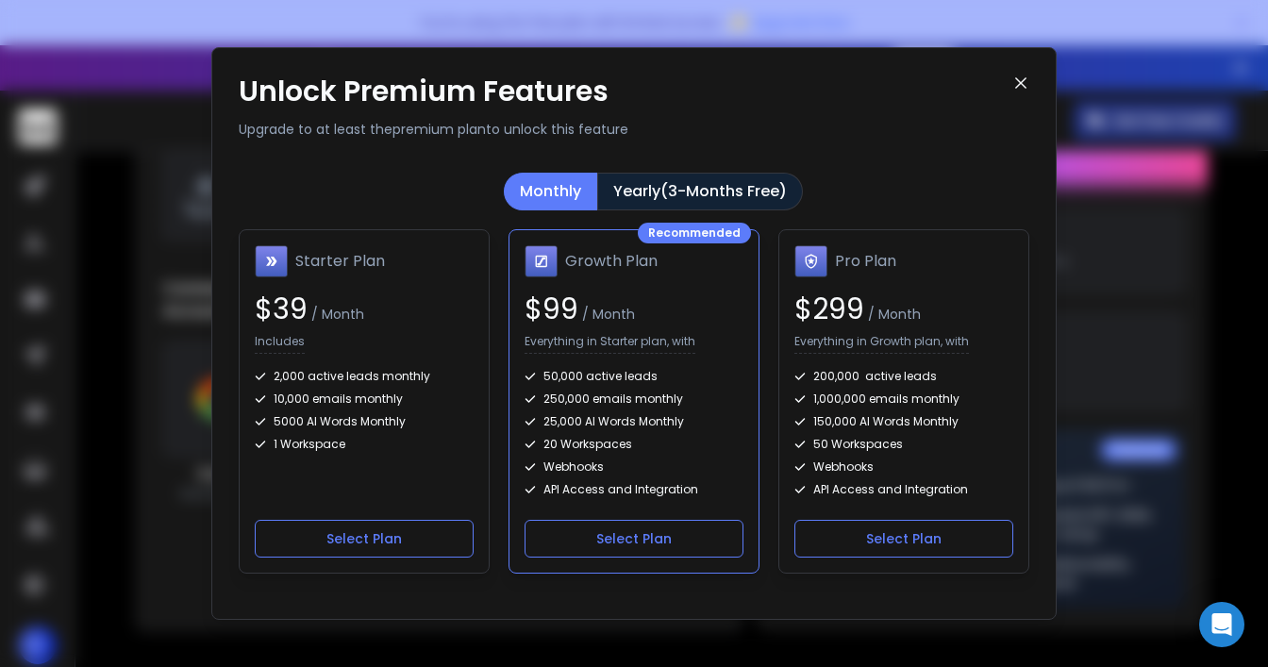
click at [662, 193] on button "Yearly(3-Months Free)" at bounding box center [700, 192] width 206 height 38
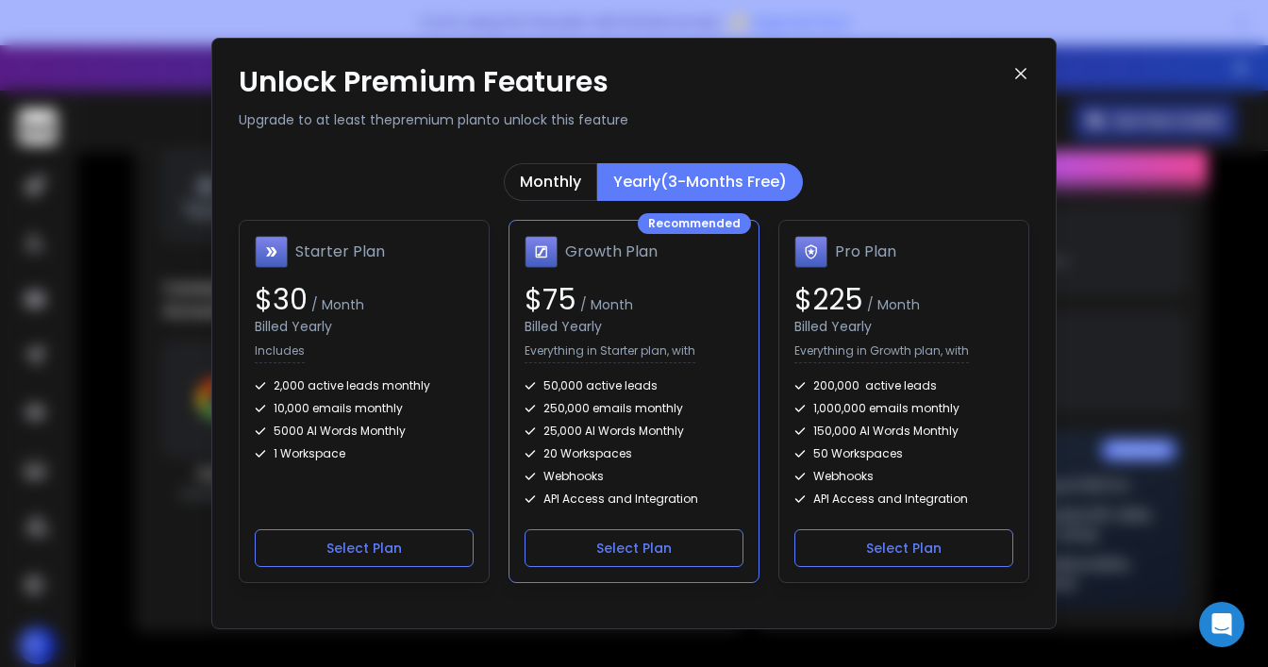
click at [1025, 72] on icon at bounding box center [1020, 73] width 17 height 17
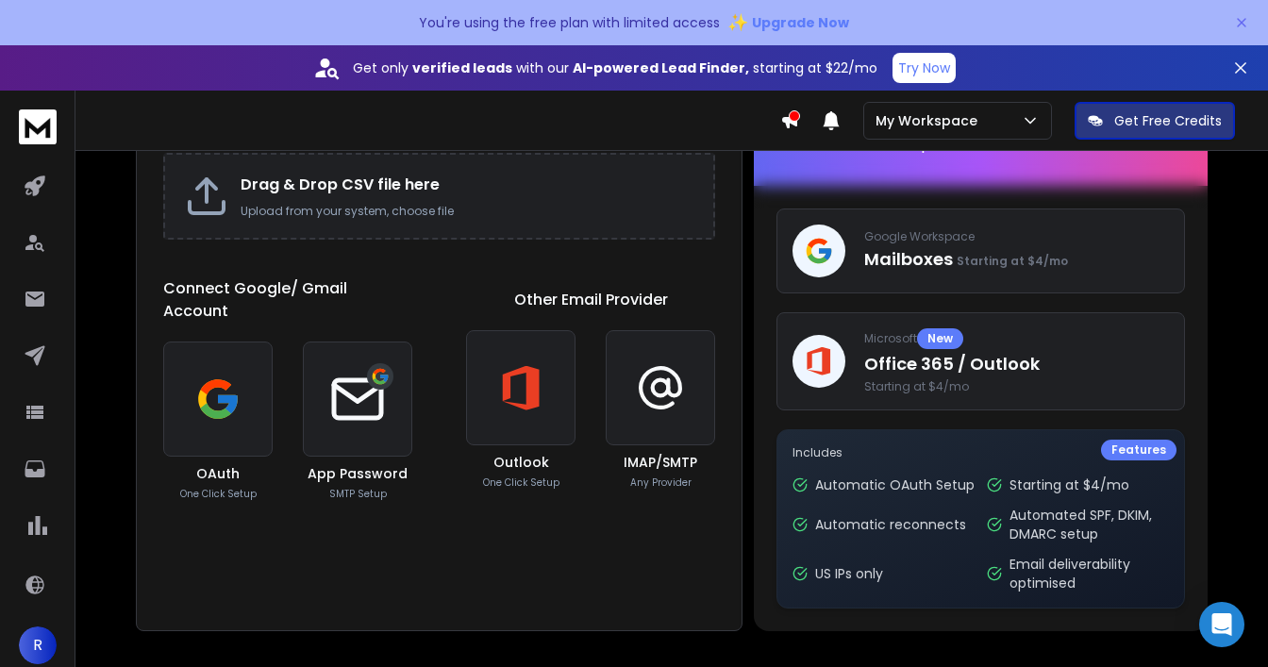
click at [542, 388] on div at bounding box center [520, 387] width 47 height 53
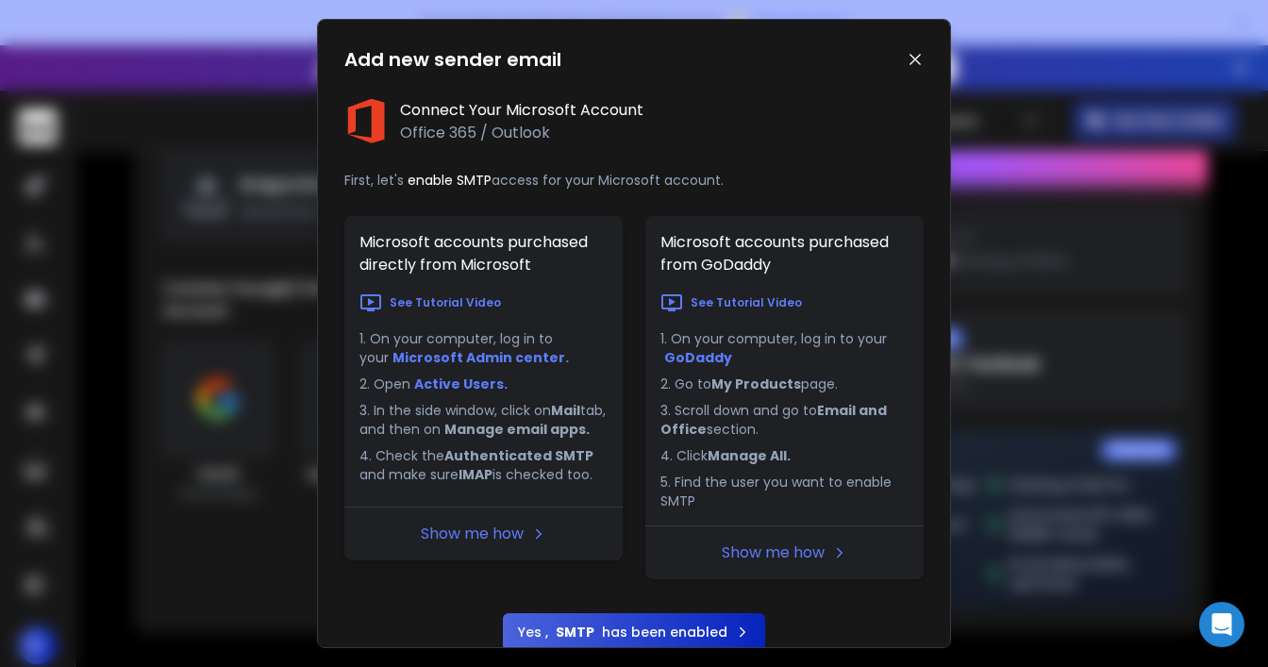
click at [912, 58] on icon at bounding box center [914, 59] width 17 height 17
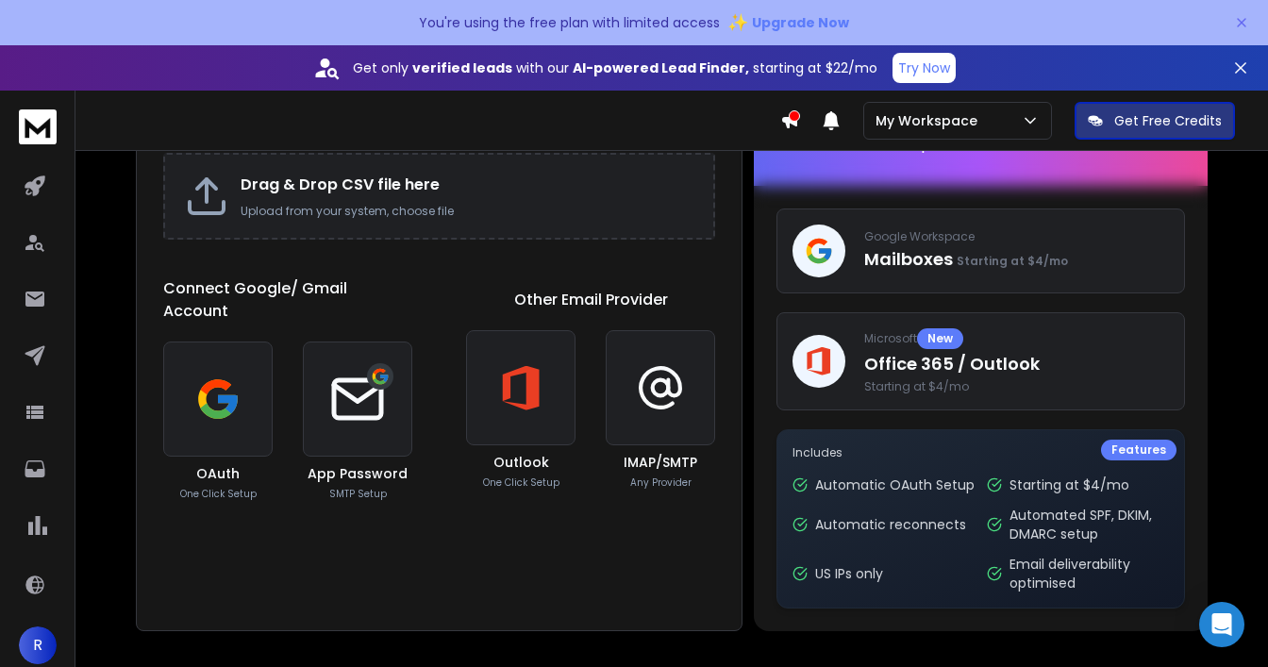
click at [243, 368] on div at bounding box center [217, 398] width 109 height 115
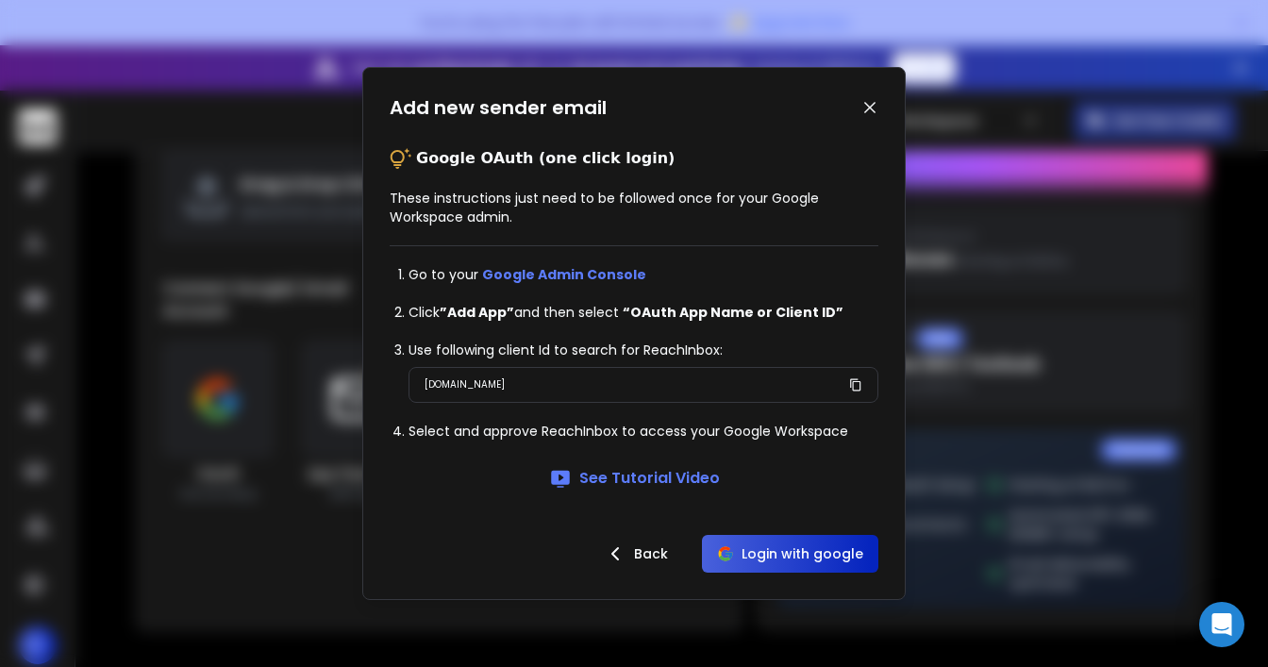
click at [865, 108] on icon at bounding box center [869, 107] width 17 height 17
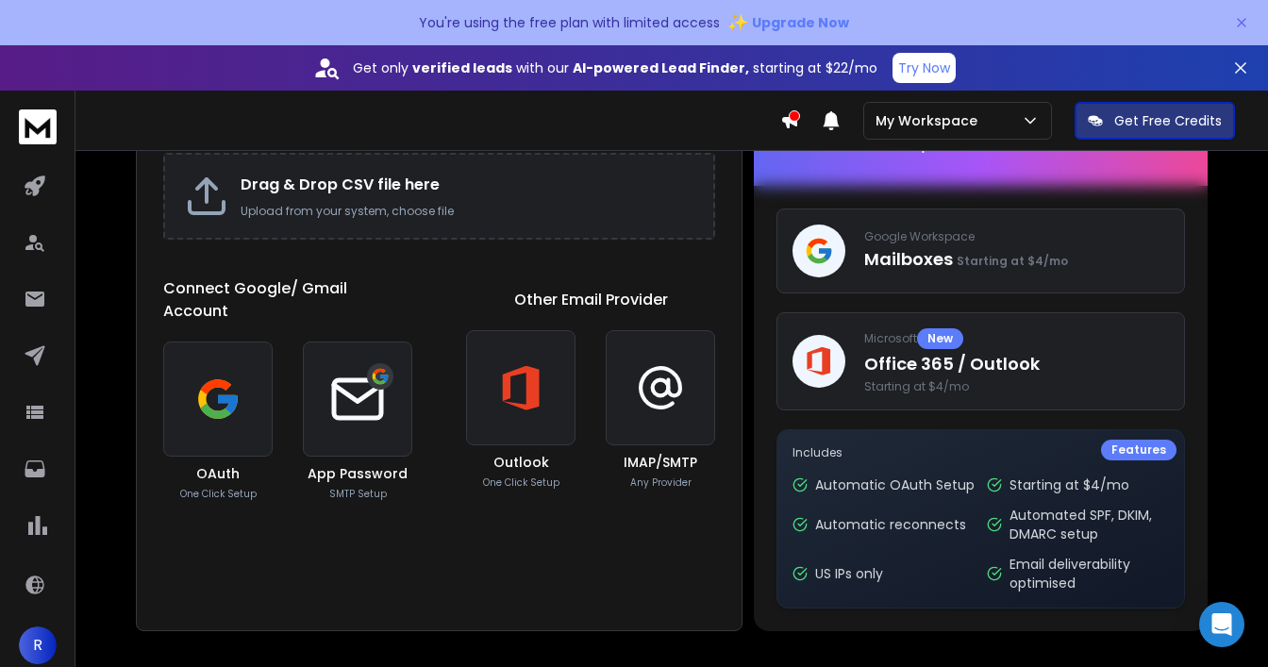
click at [361, 406] on div at bounding box center [357, 398] width 109 height 115
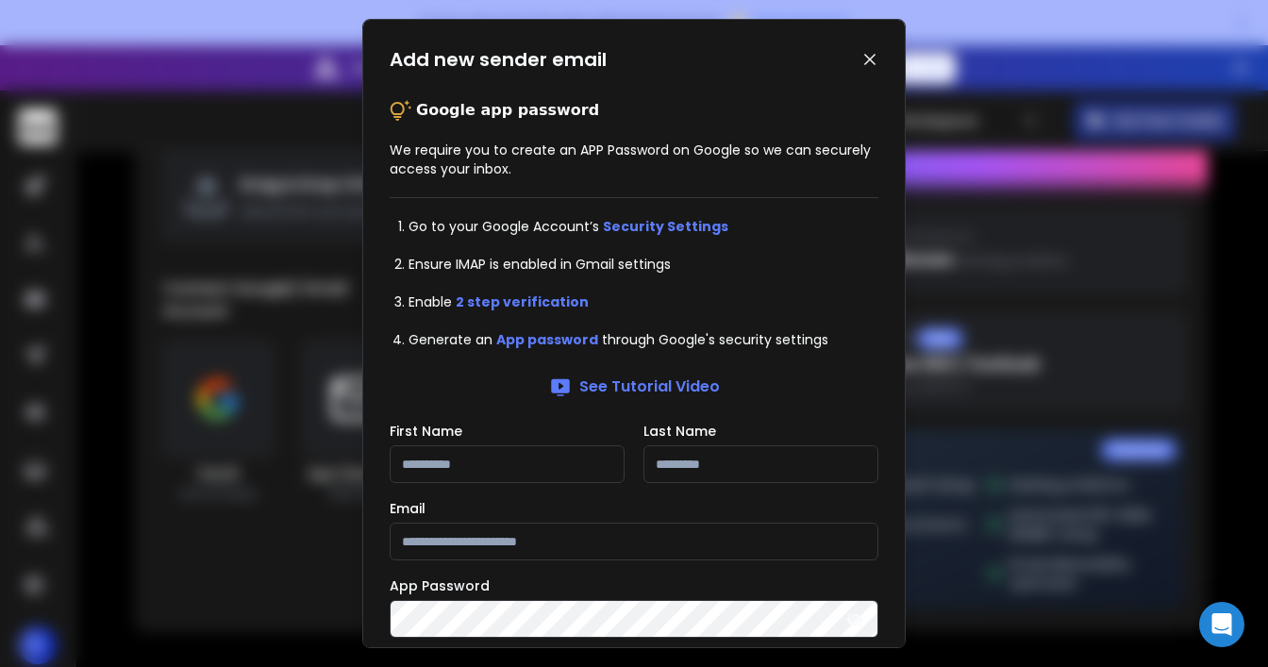
click at [867, 58] on icon at bounding box center [869, 59] width 17 height 17
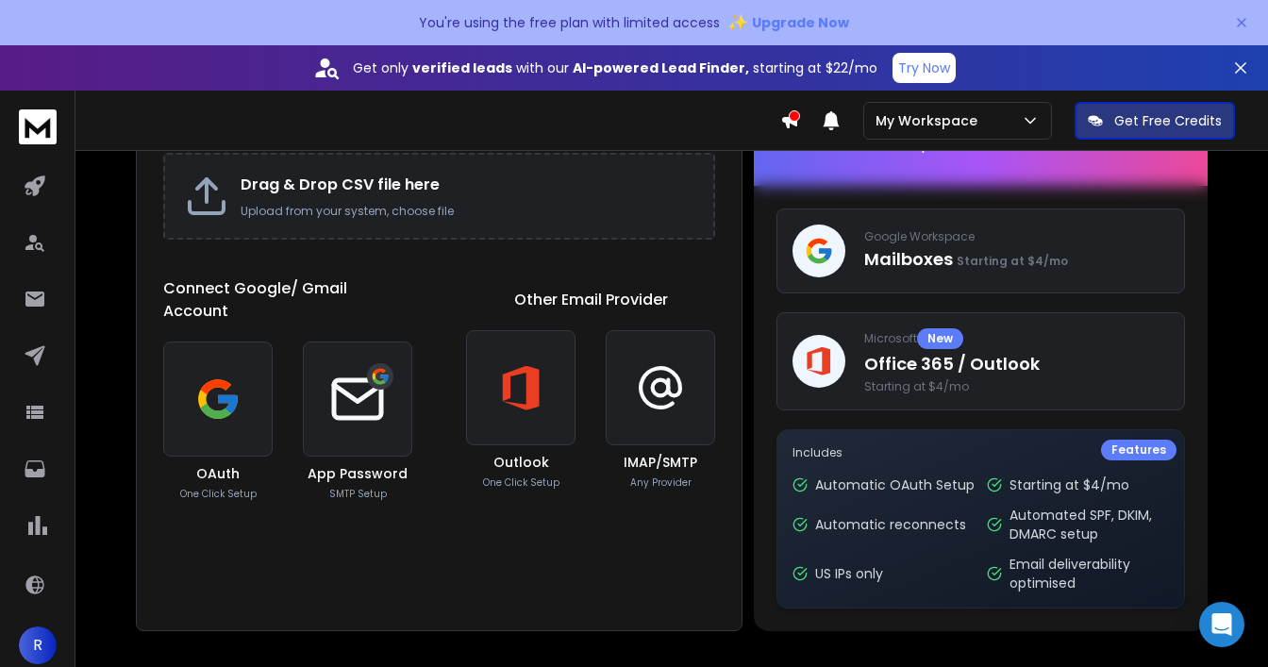
click at [651, 413] on div at bounding box center [659, 387] width 109 height 115
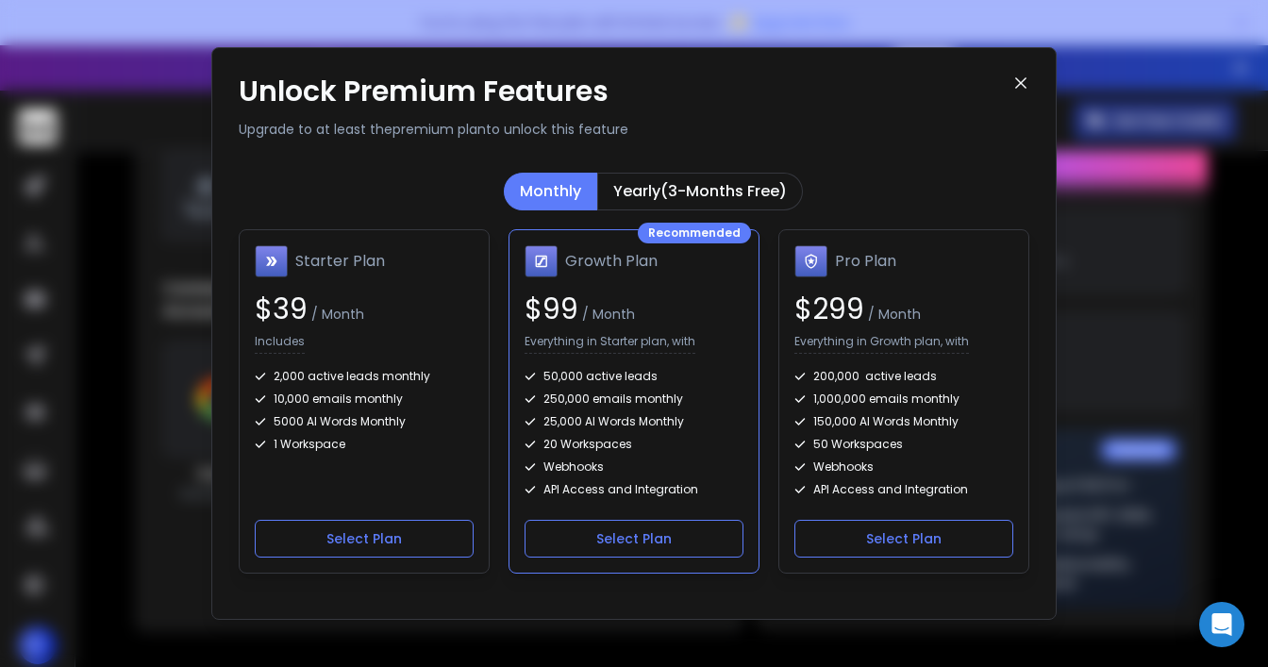
click at [1021, 85] on icon at bounding box center [1020, 83] width 17 height 17
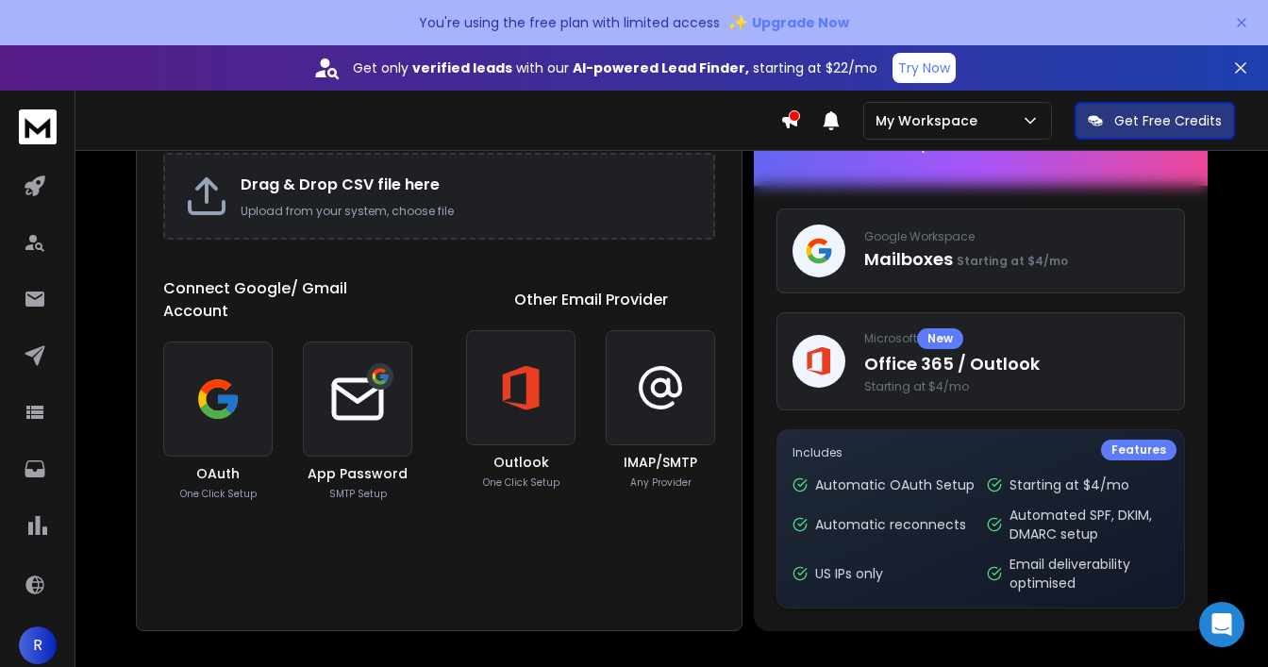
click at [660, 389] on icon at bounding box center [660, 387] width 47 height 57
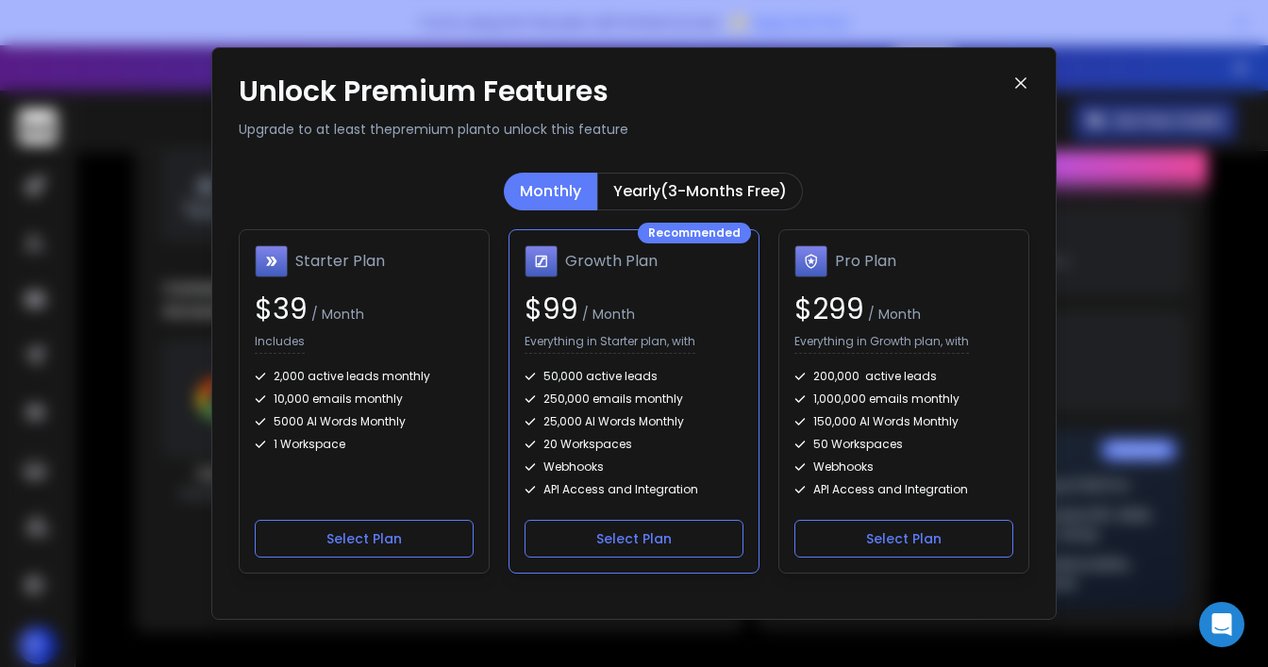
click at [1017, 81] on icon at bounding box center [1020, 83] width 17 height 17
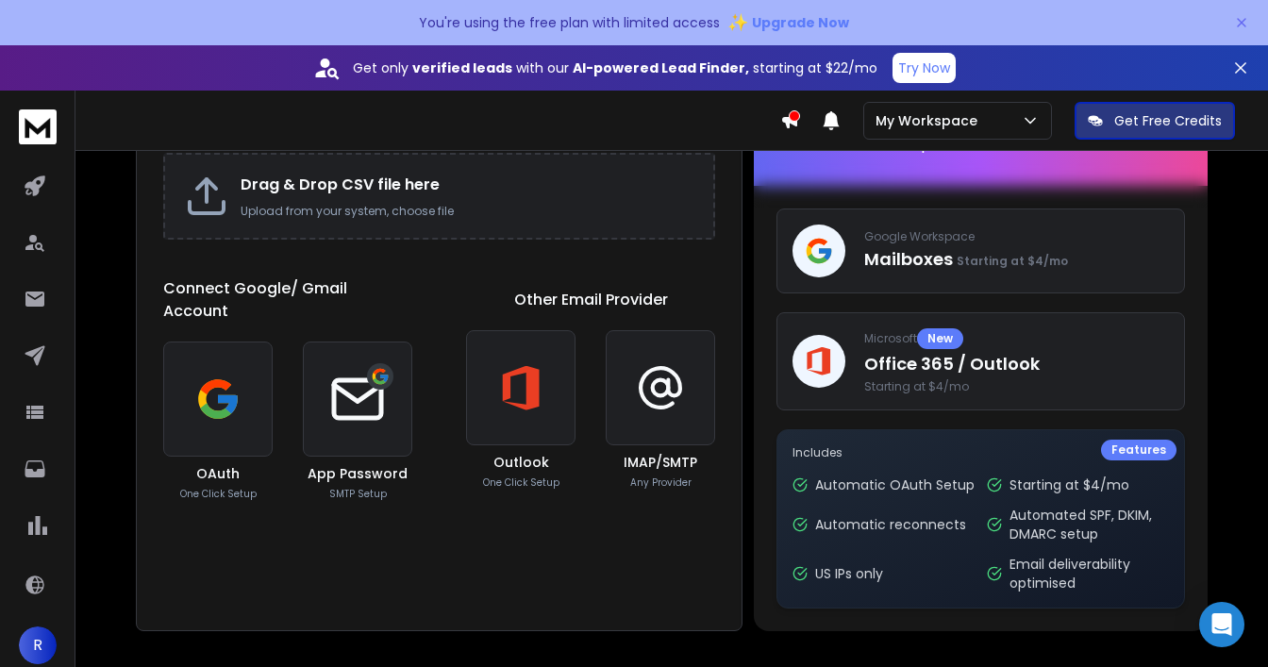
click at [104, 560] on div "Connect Email Accounts See Sample CSV File Drag & Drop CSV file here Upload fro…" at bounding box center [671, 355] width 1192 height 551
click at [29, 246] on icon at bounding box center [34, 246] width 19 height 9
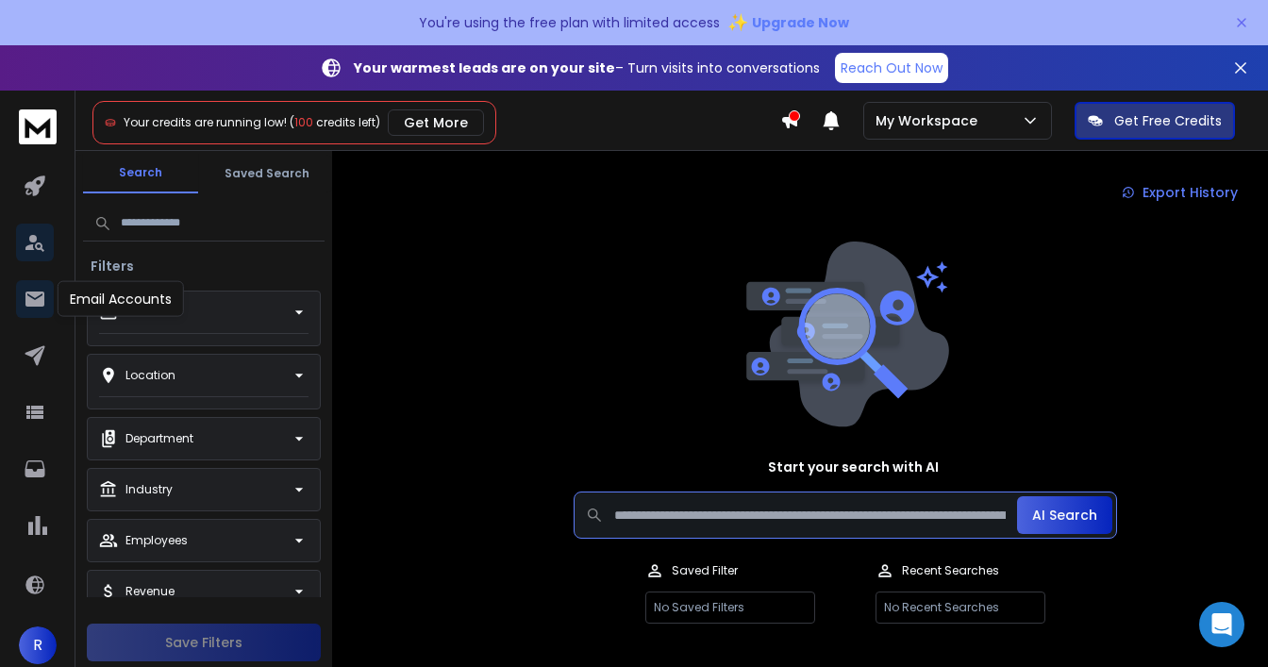
click at [38, 309] on icon at bounding box center [35, 299] width 23 height 23
